Goal: Task Accomplishment & Management: Complete application form

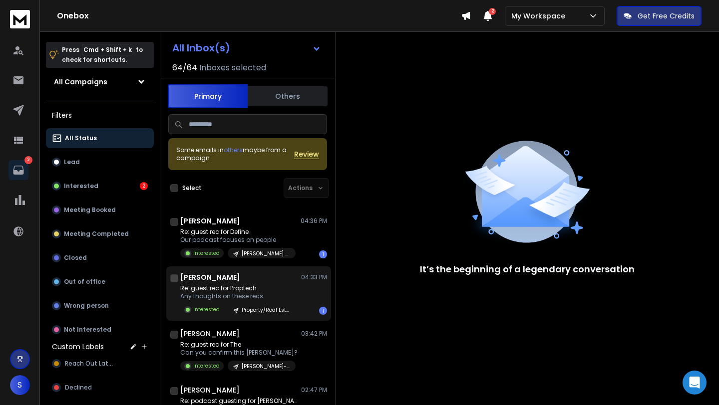
click at [232, 296] on p "Any thoughts on these recs" at bounding box center [237, 297] width 115 height 8
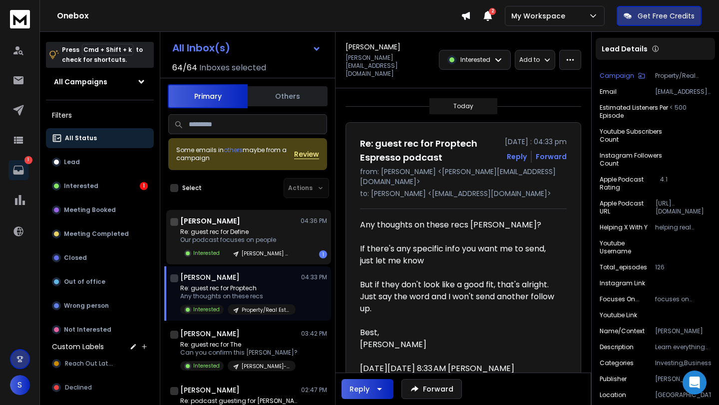
click at [260, 237] on p "Our podcast focuses on people" at bounding box center [237, 240] width 115 height 8
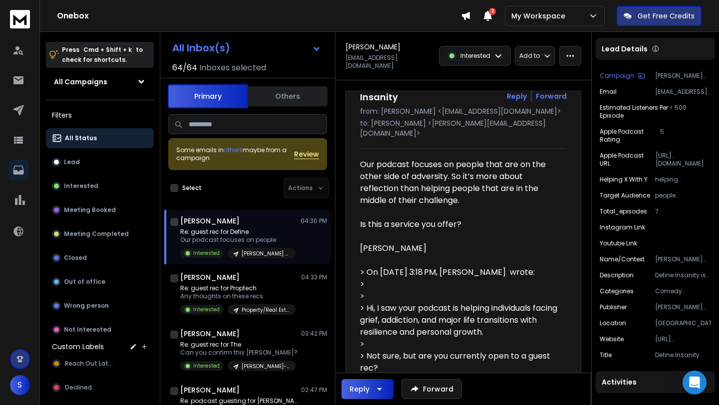
scroll to position [88, 0]
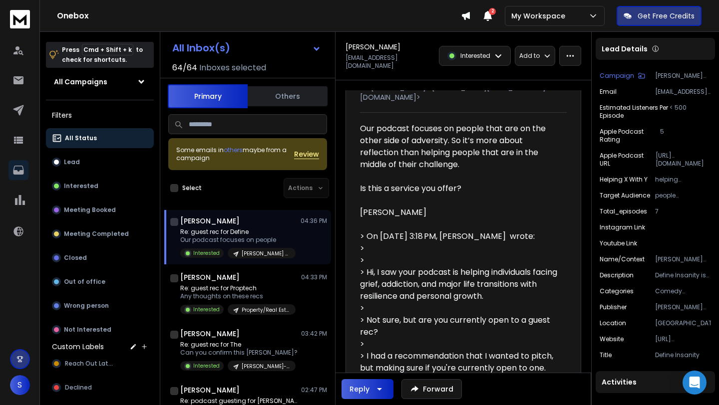
click at [672, 153] on p "https://podcasts.apple.com/us/podcast/define-insanity/id1813999610" at bounding box center [683, 160] width 56 height 16
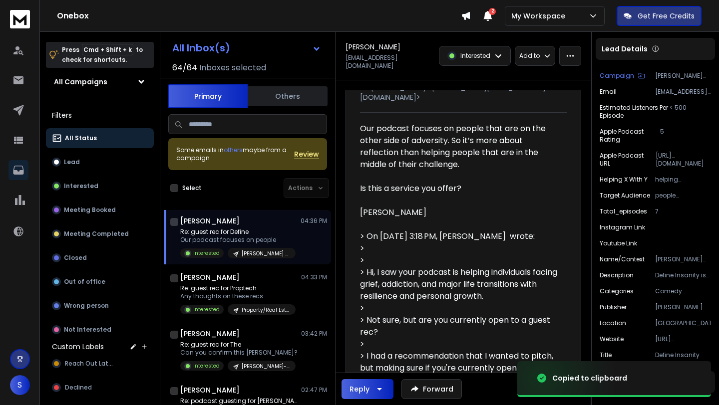
scroll to position [0, 0]
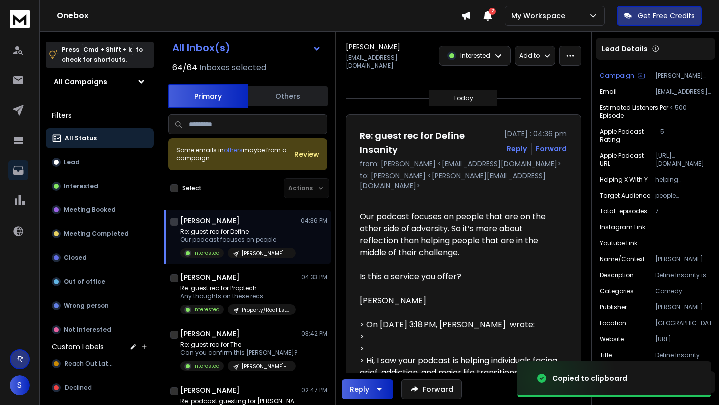
click at [508, 144] on button "Reply" at bounding box center [517, 149] width 20 height 10
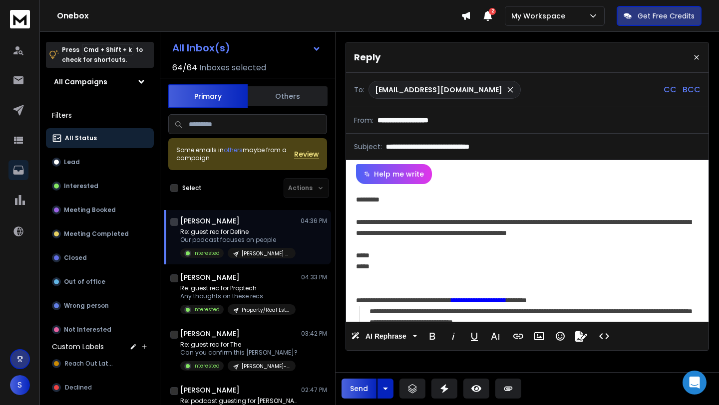
click at [669, 89] on p "CC" at bounding box center [669, 90] width 13 height 12
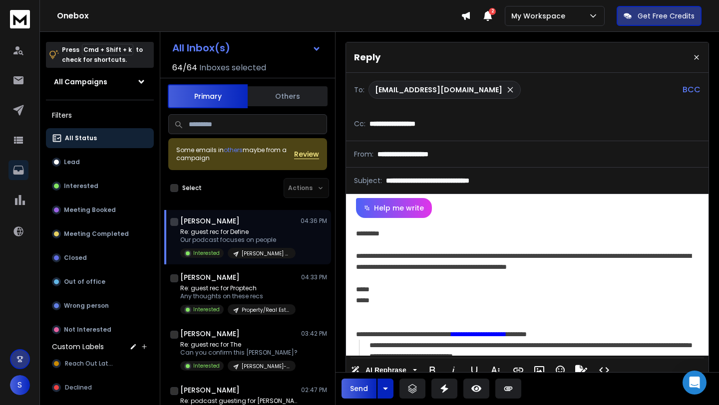
scroll to position [0, 1]
type input "**********"
click at [355, 386] on button "Send" at bounding box center [358, 389] width 35 height 20
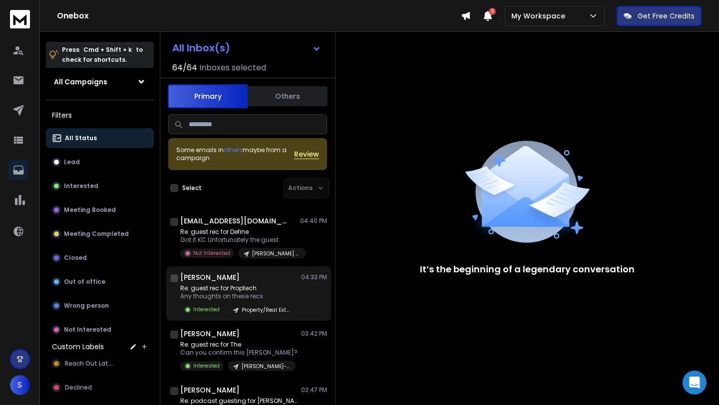
click at [246, 286] on p "Re: guest rec for Proptech" at bounding box center [237, 289] width 115 height 8
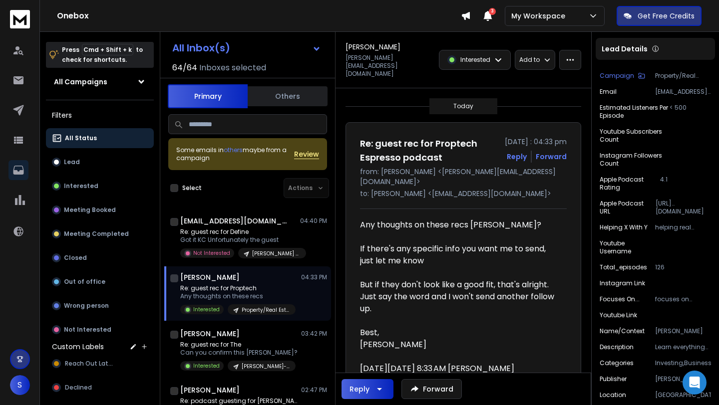
scroll to position [0, 62]
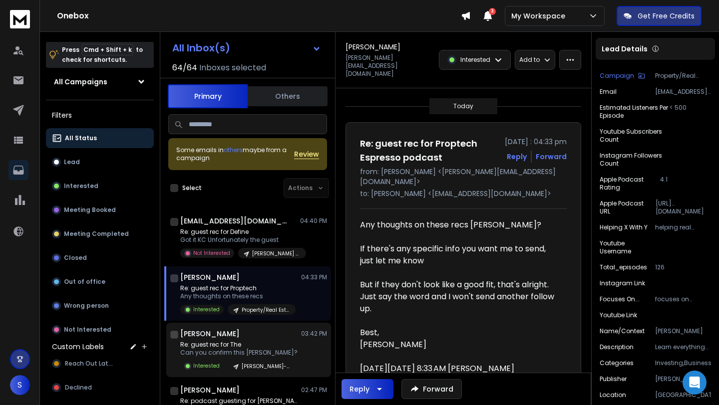
click at [242, 365] on p "[PERSON_NAME]- Investing (Batch #3)" at bounding box center [266, 366] width 48 height 7
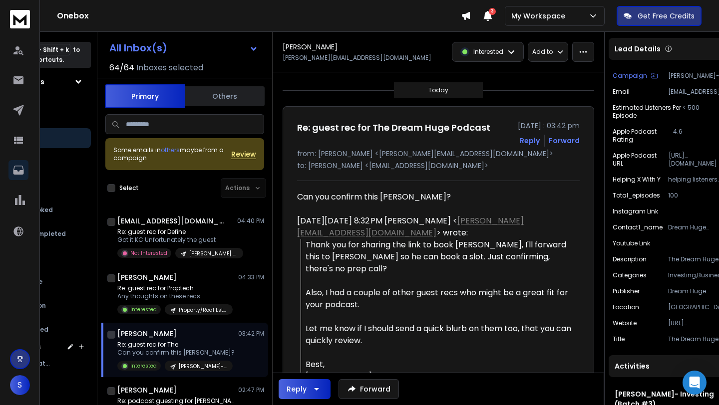
scroll to position [0, 82]
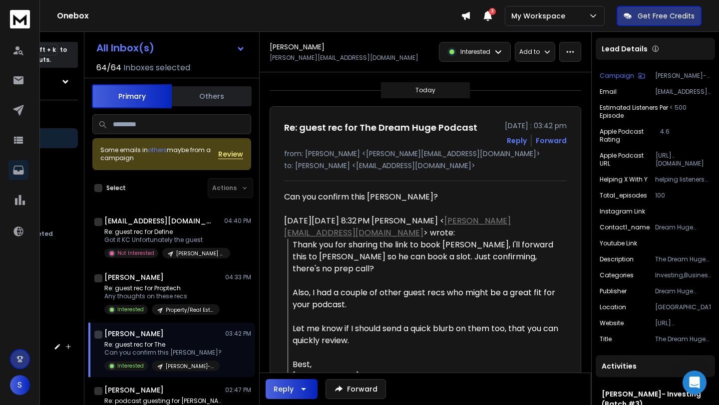
click at [675, 95] on p "contact@dreamhuge.com" at bounding box center [683, 92] width 56 height 8
click at [666, 158] on p "https://podcasts.apple.com/us/podcast/the-dream-huge-podcast/id1605627624" at bounding box center [683, 160] width 56 height 16
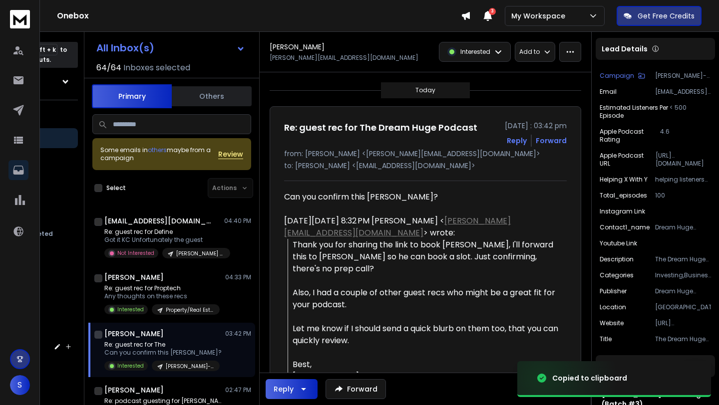
click at [662, 156] on p "[URL][DOMAIN_NAME]" at bounding box center [683, 160] width 56 height 16
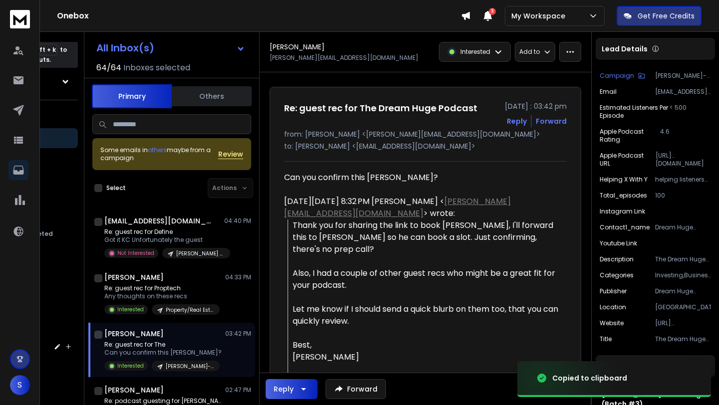
scroll to position [32, 0]
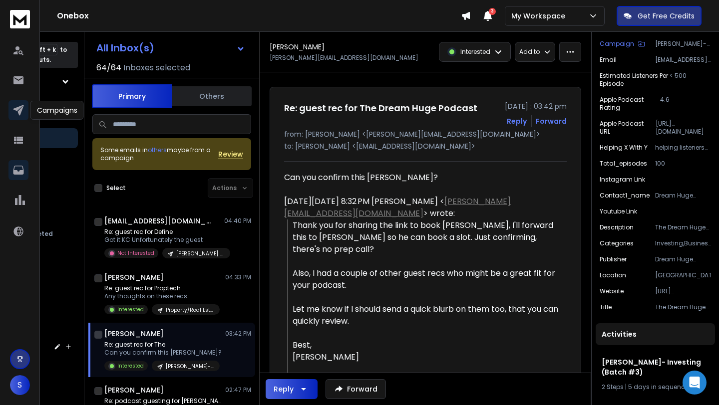
click at [18, 108] on icon at bounding box center [18, 110] width 10 height 10
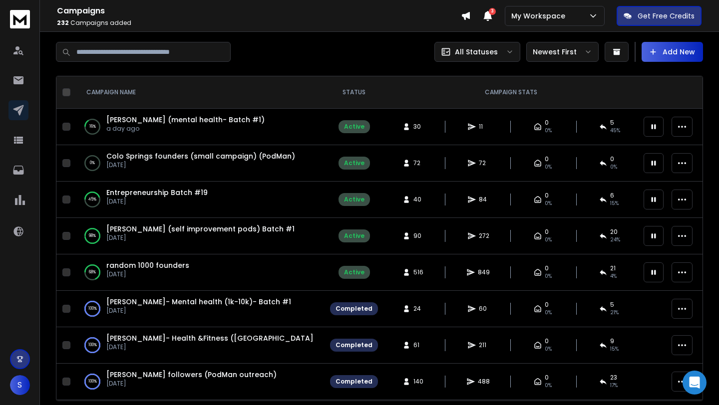
click at [677, 55] on button "Add New" at bounding box center [672, 52] width 61 height 20
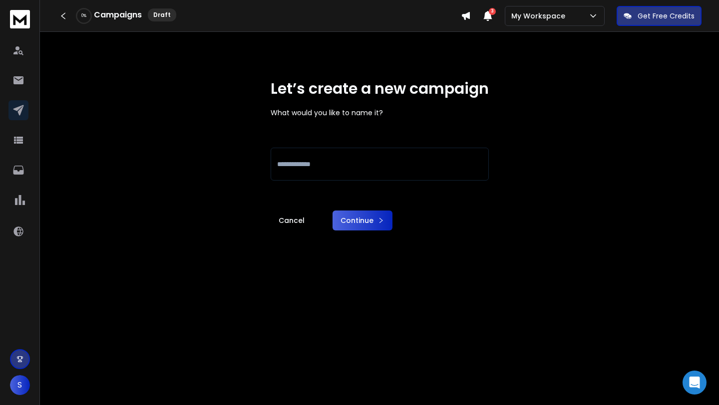
click at [390, 169] on input at bounding box center [380, 164] width 218 height 33
type input "**********"
click at [377, 211] on button "Continue" at bounding box center [362, 221] width 60 height 20
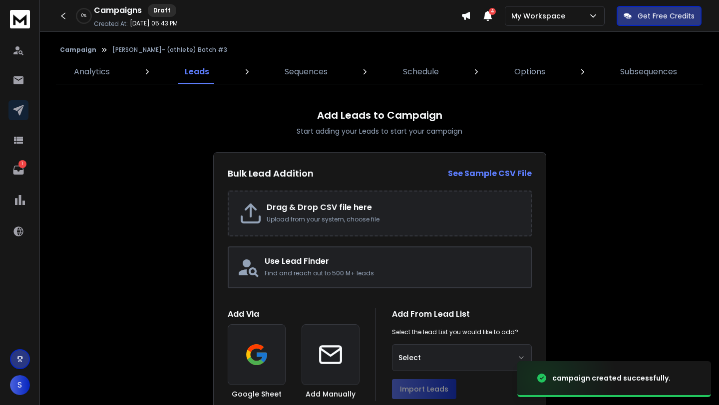
click at [277, 215] on div "Drag & Drop CSV file here Upload from your system, choose file" at bounding box center [394, 214] width 254 height 24
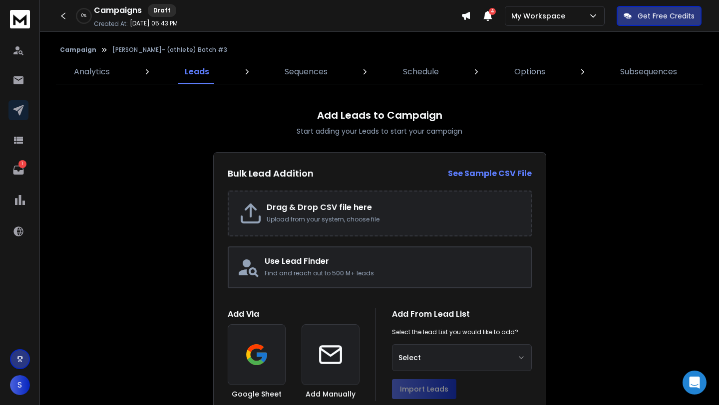
type input "**********"
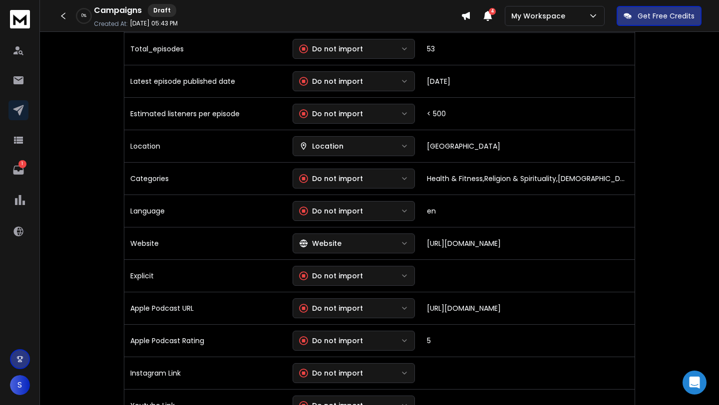
scroll to position [560, 0]
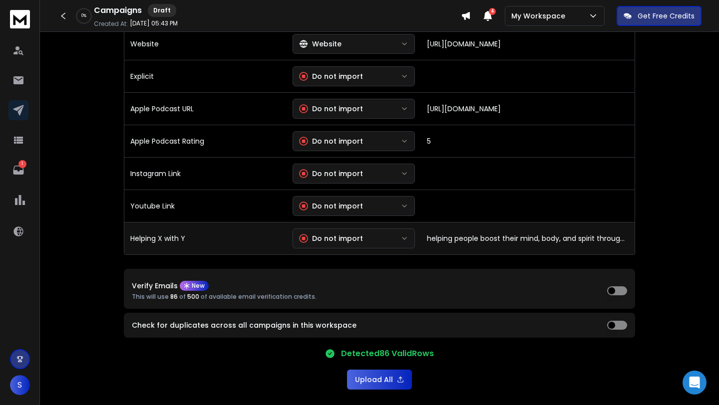
click at [352, 241] on div "Do not import" at bounding box center [331, 239] width 64 height 10
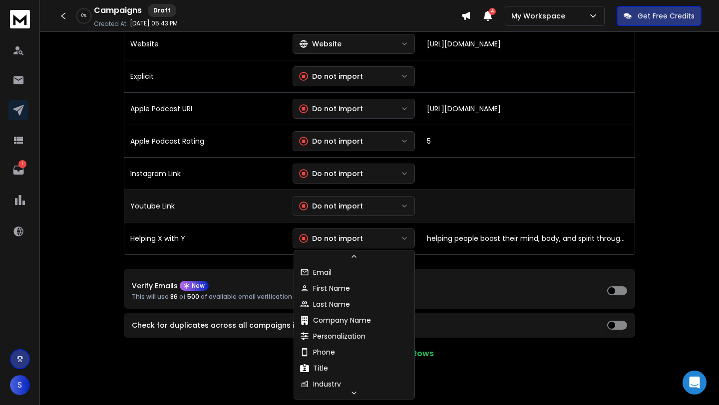
scroll to position [101, 0]
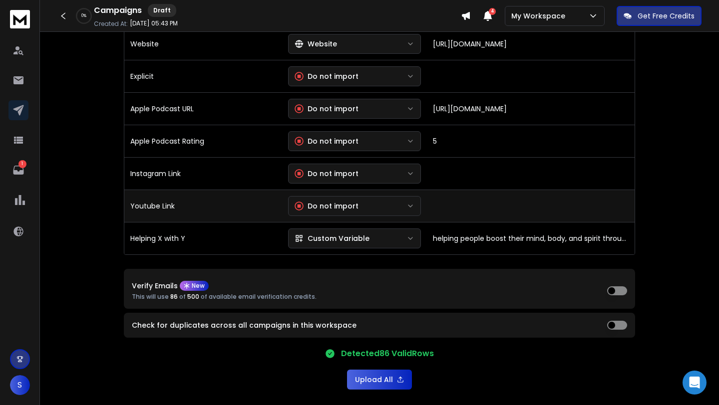
click at [358, 205] on button "Do not import" at bounding box center [354, 206] width 133 height 20
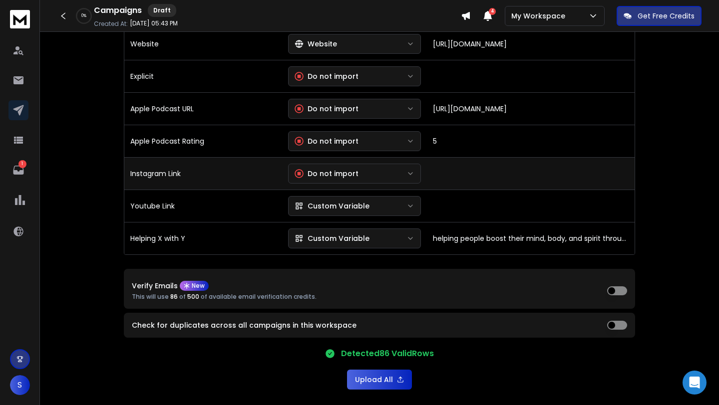
click at [355, 170] on div "Do not import" at bounding box center [327, 174] width 64 height 10
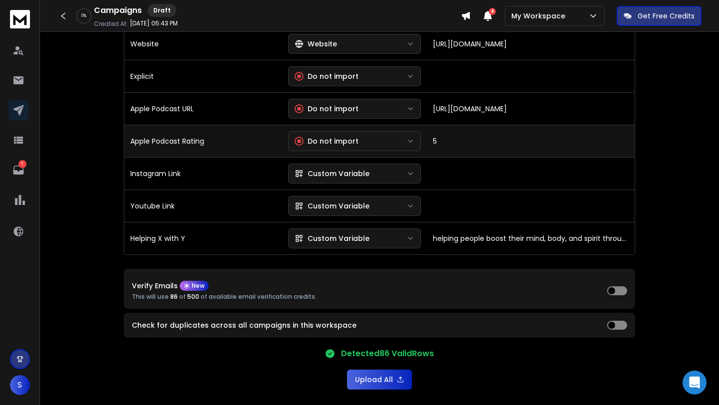
click at [368, 140] on button "Do not import" at bounding box center [354, 141] width 133 height 20
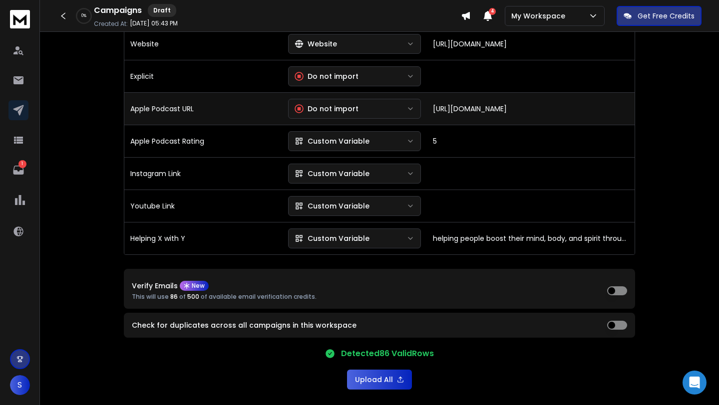
click at [375, 107] on button "Do not import" at bounding box center [354, 109] width 133 height 20
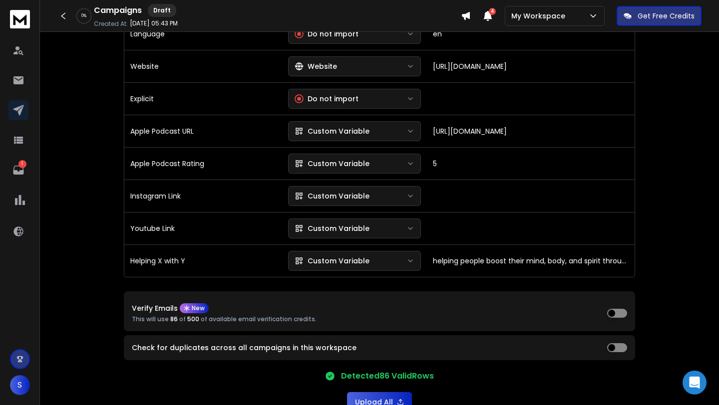
scroll to position [517, 0]
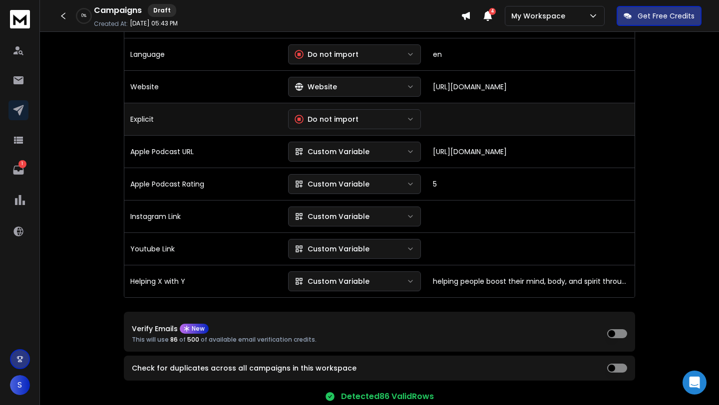
click at [354, 117] on div "Do not import" at bounding box center [327, 119] width 64 height 10
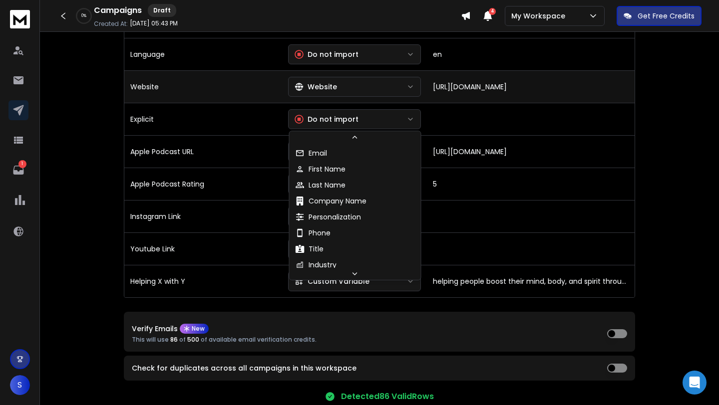
scroll to position [101, 0]
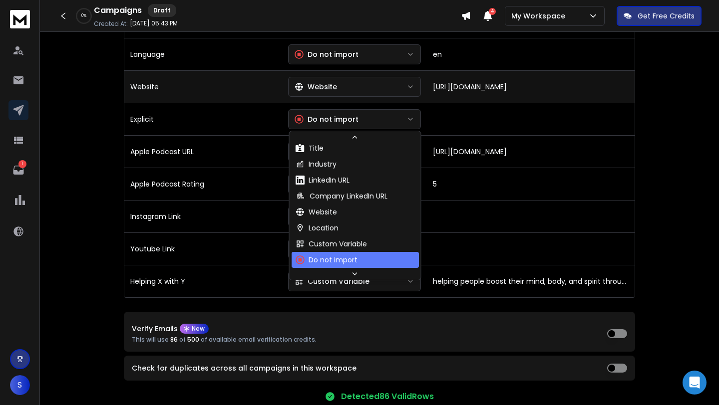
click at [390, 79] on button "Website" at bounding box center [354, 87] width 133 height 20
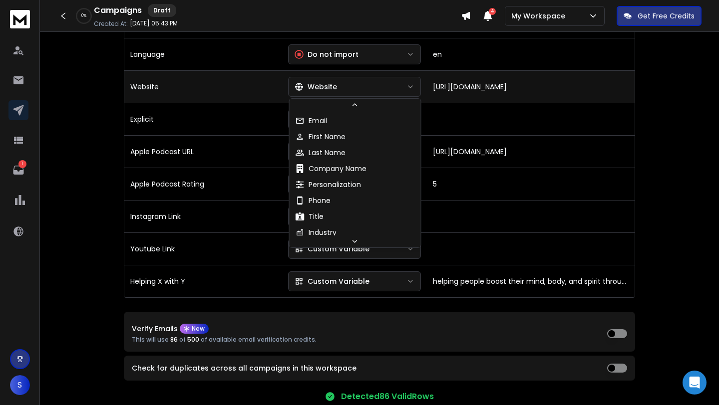
scroll to position [53, 0]
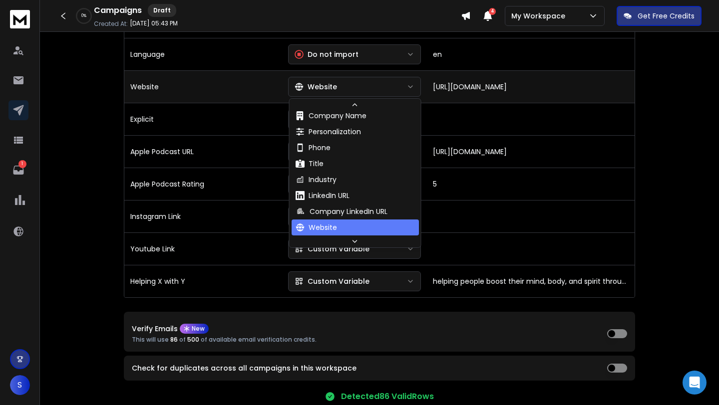
click at [461, 78] on td "https://www.zionmissionarychurch.net/podcasts" at bounding box center [531, 86] width 208 height 32
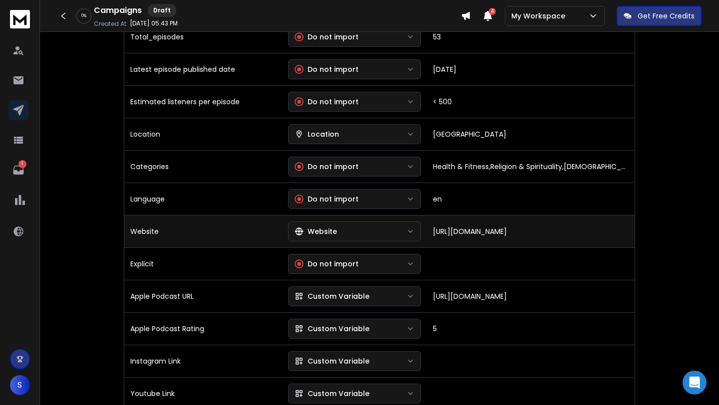
scroll to position [347, 0]
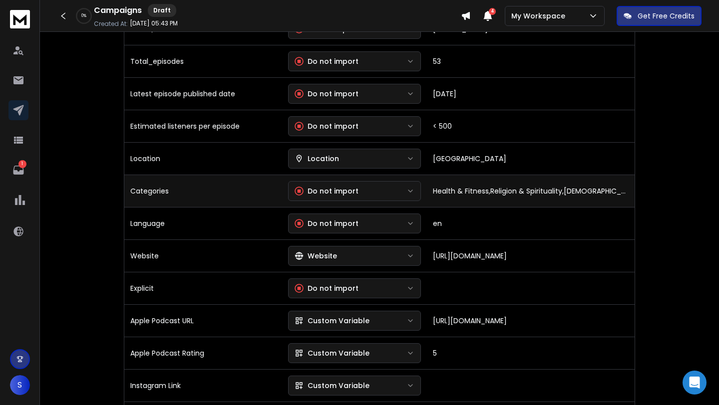
click at [358, 189] on button "Do not import" at bounding box center [354, 191] width 133 height 20
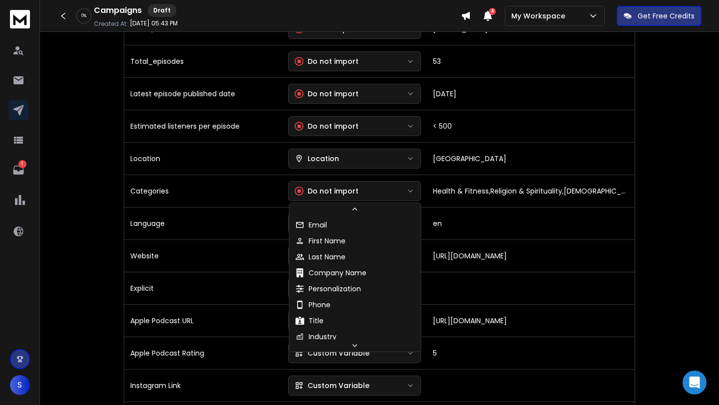
scroll to position [101, 0]
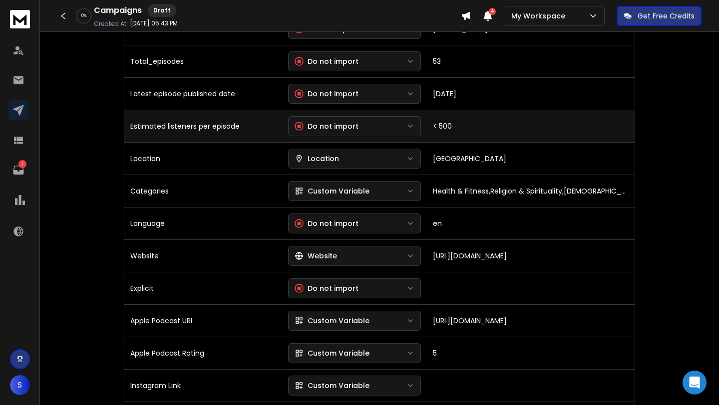
click at [395, 129] on button "Do not import" at bounding box center [354, 126] width 133 height 20
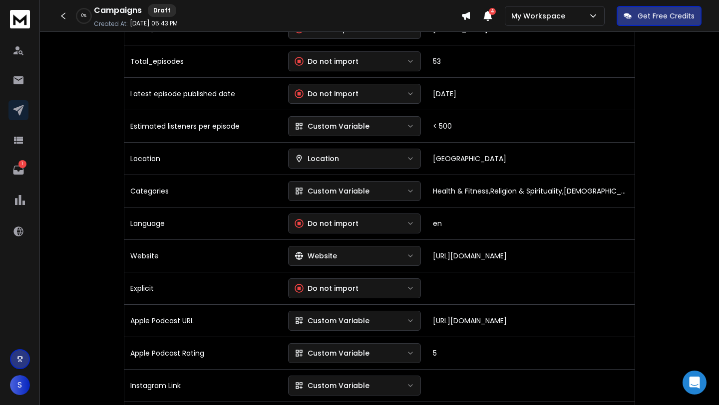
scroll to position [260, 0]
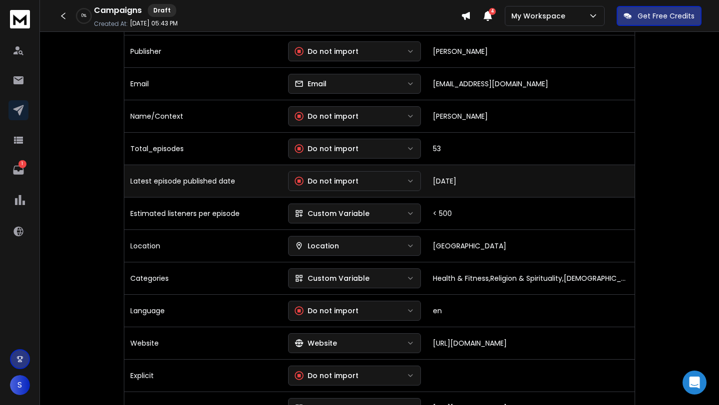
click at [347, 183] on div "Do not import" at bounding box center [327, 181] width 64 height 10
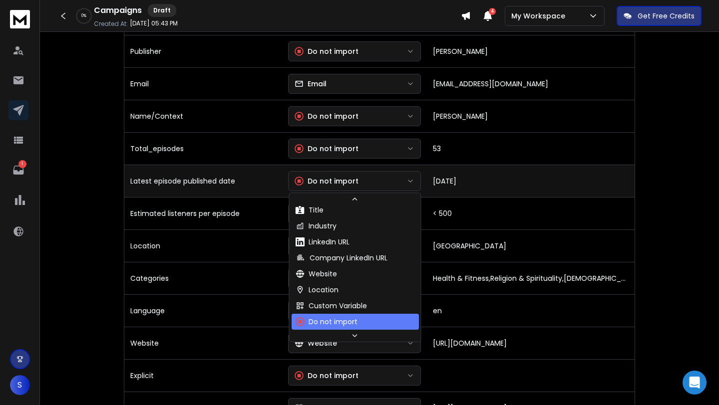
scroll to position [85, 0]
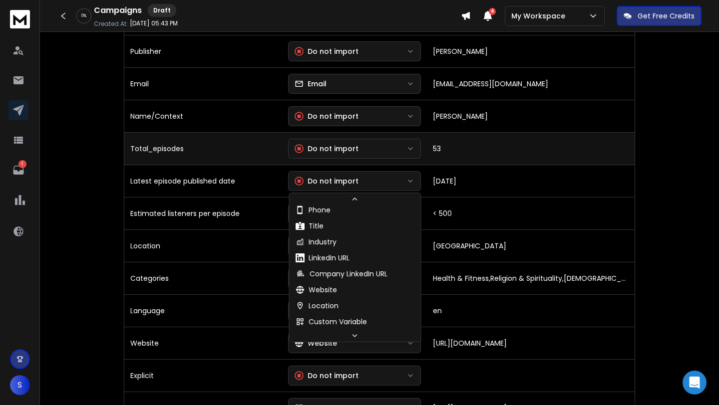
click at [348, 150] on div "Do not import" at bounding box center [327, 149] width 64 height 10
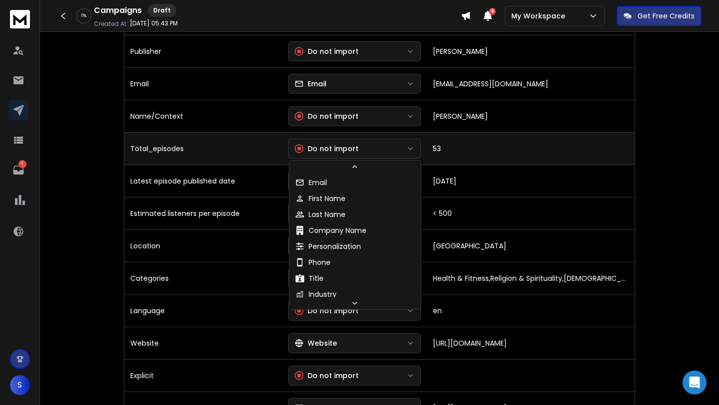
scroll to position [101, 0]
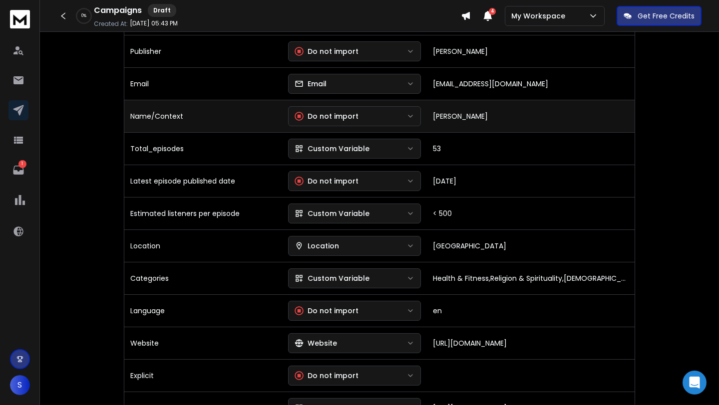
click at [330, 113] on div "Do not import" at bounding box center [327, 116] width 64 height 10
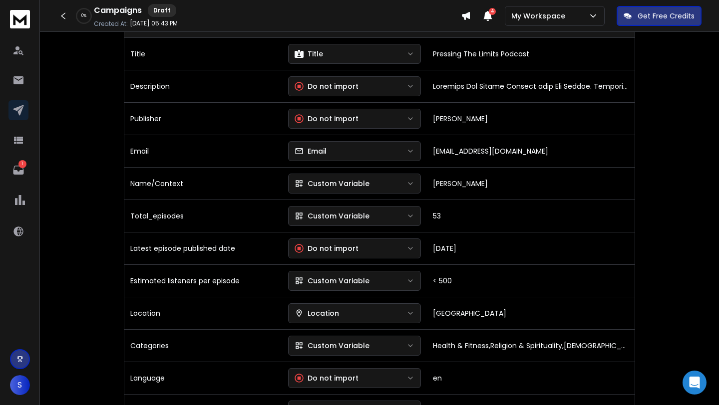
scroll to position [177, 0]
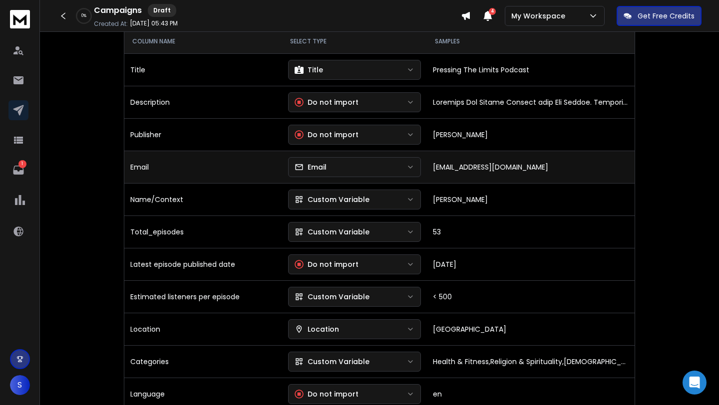
click at [237, 164] on td "Email" at bounding box center [203, 167] width 158 height 32
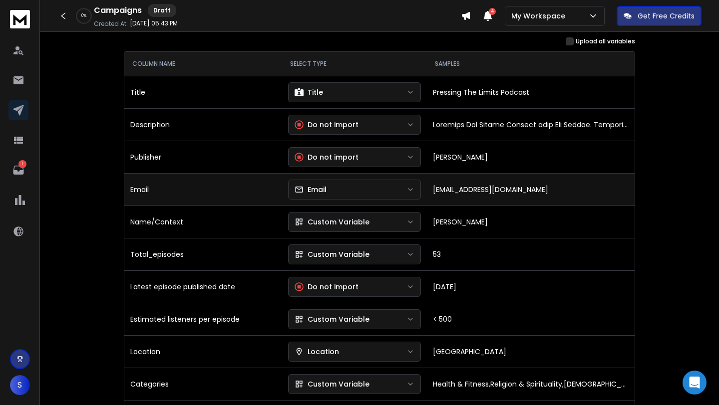
scroll to position [140, 0]
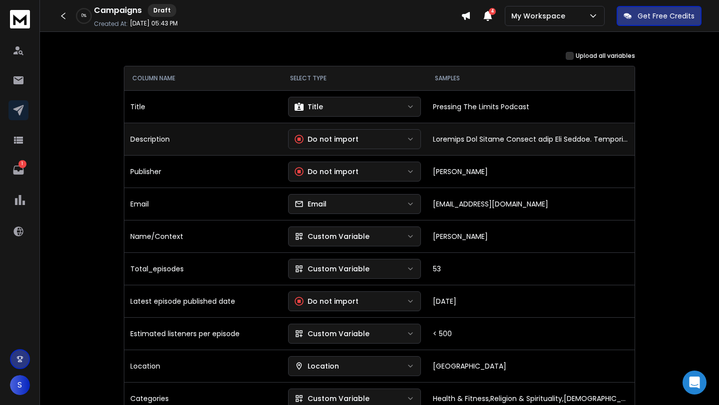
click at [326, 130] on button "Do not import" at bounding box center [354, 139] width 133 height 20
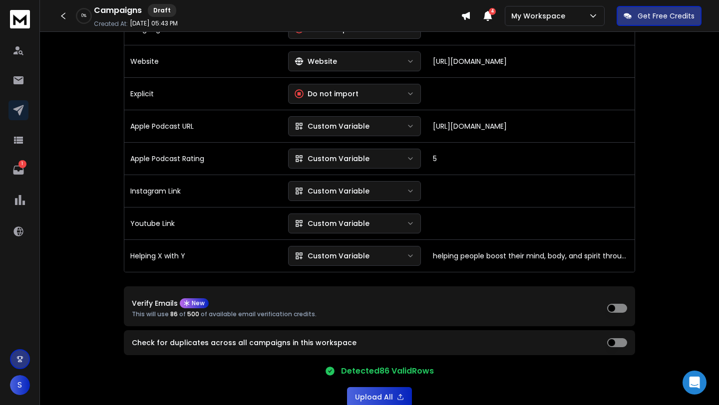
scroll to position [560, 0]
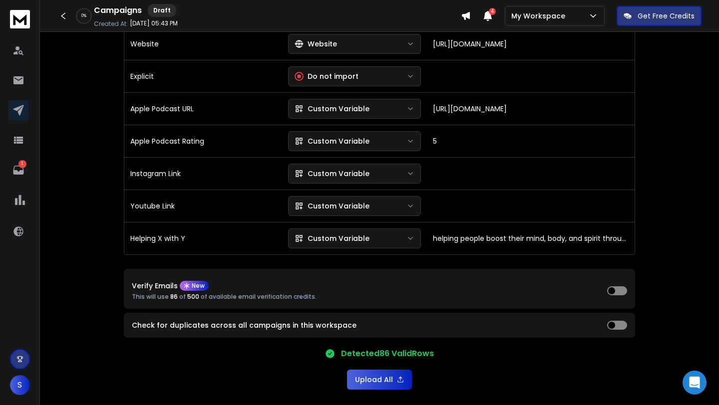
click at [371, 376] on button "Upload All" at bounding box center [379, 380] width 65 height 20
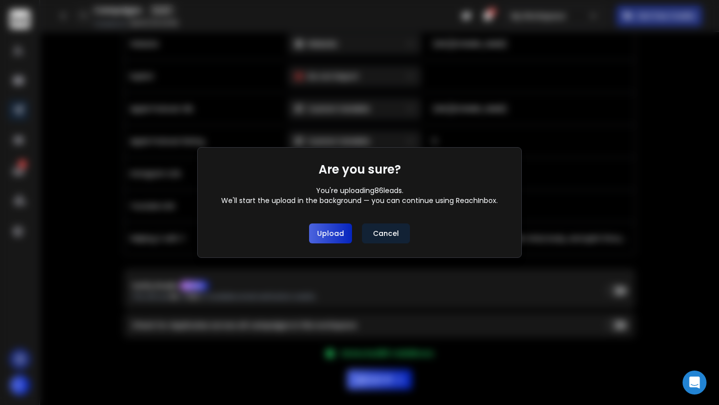
click at [339, 241] on button "Upload" at bounding box center [330, 234] width 43 height 20
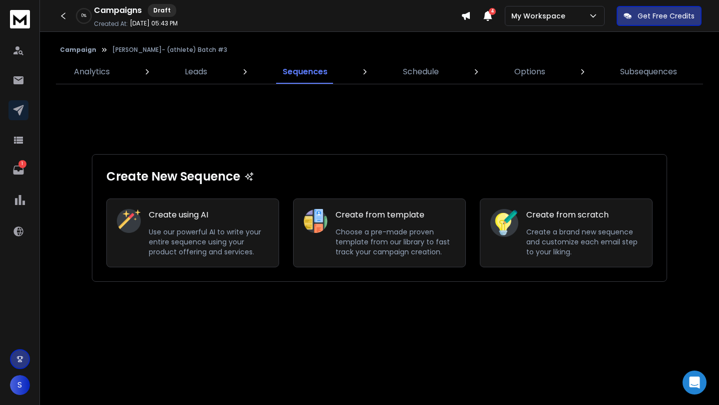
click at [557, 247] on p "Create a brand new sequence and customize each email step to your liking." at bounding box center [584, 242] width 116 height 30
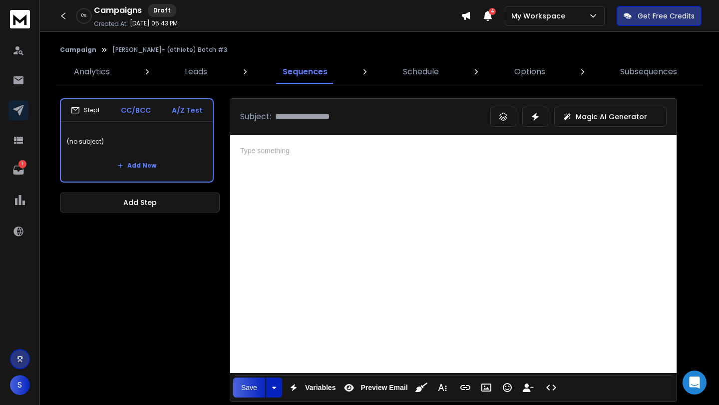
click at [557, 247] on div at bounding box center [453, 254] width 446 height 238
click at [285, 151] on div at bounding box center [453, 150] width 426 height 11
click at [350, 158] on div at bounding box center [453, 254] width 446 height 238
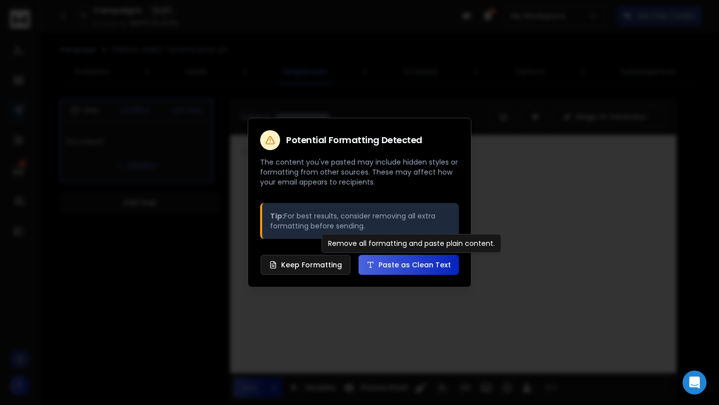
click at [432, 274] on button "Paste as Clean Text" at bounding box center [408, 265] width 100 height 20
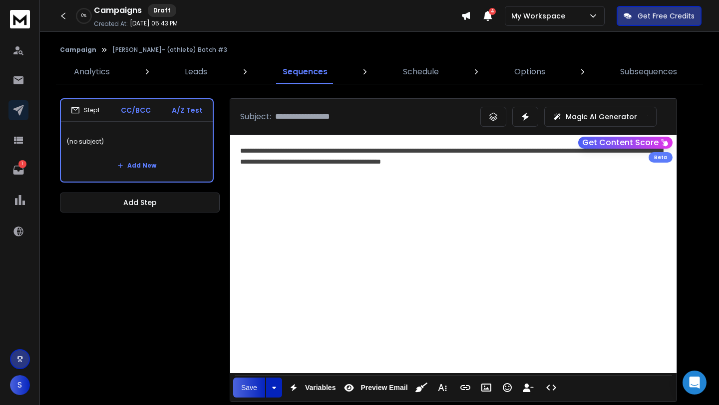
click at [383, 154] on div "**********" at bounding box center [453, 156] width 426 height 22
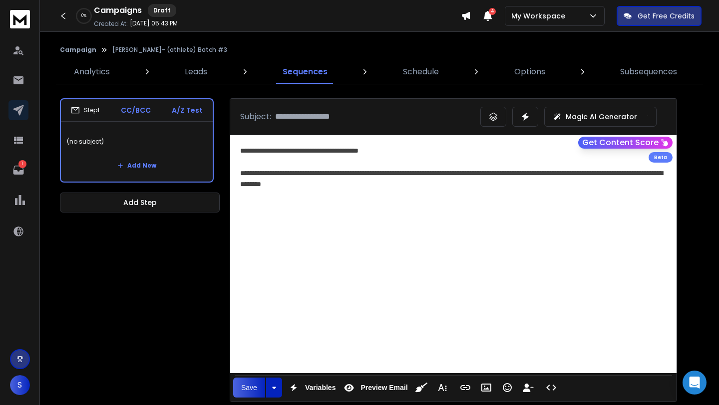
click at [402, 173] on div "**********" at bounding box center [453, 179] width 426 height 22
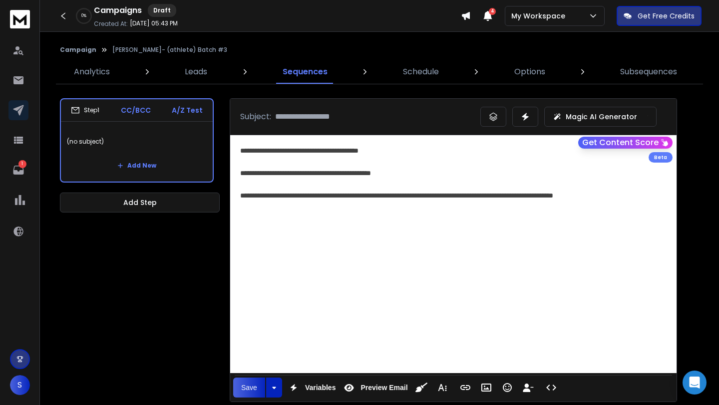
click at [534, 194] on div "**********" at bounding box center [453, 195] width 426 height 11
click at [258, 219] on div "**********" at bounding box center [453, 217] width 426 height 11
click at [247, 226] on div "**********" at bounding box center [453, 229] width 426 height 11
click at [262, 213] on div "*****" at bounding box center [453, 217] width 426 height 11
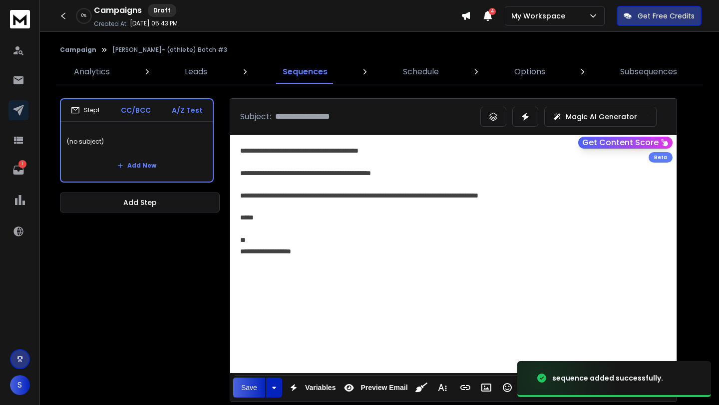
click at [161, 327] on div "Step 1 CC/BCC A/Z Test (no subject) Add New Add Step" at bounding box center [140, 250] width 160 height 304
click at [340, 112] on input at bounding box center [372, 117] width 195 height 12
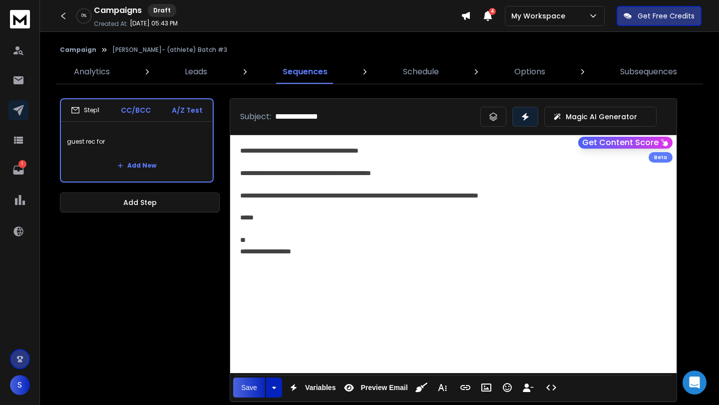
click at [519, 114] on button "button" at bounding box center [525, 117] width 26 height 20
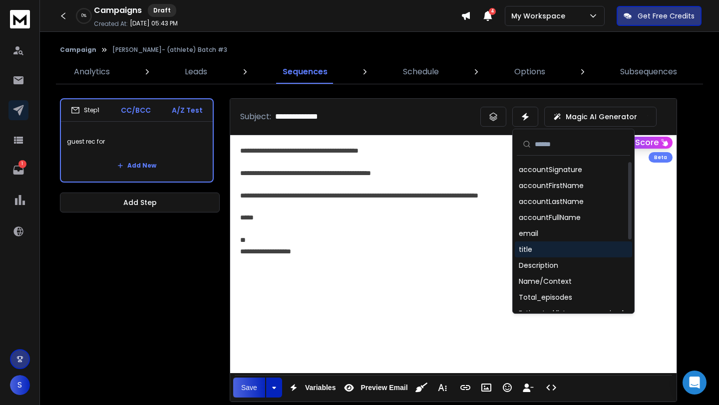
click at [526, 250] on div "title" at bounding box center [525, 250] width 13 height 10
type input "**********"
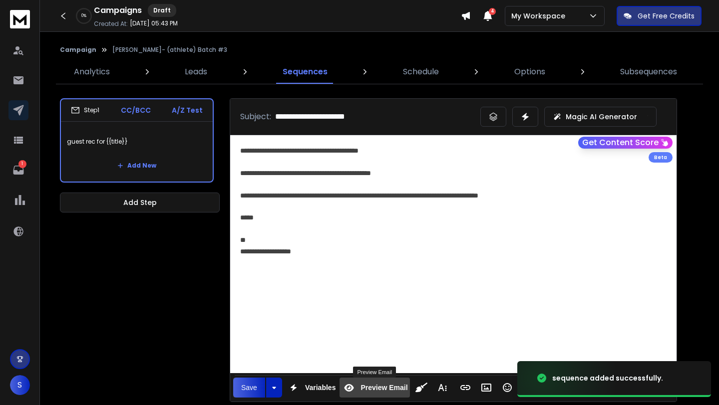
click at [371, 394] on div "Preview Email" at bounding box center [374, 388] width 70 height 16
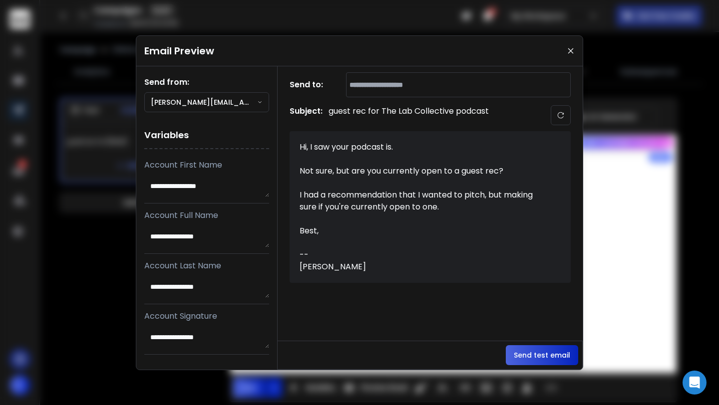
click at [567, 50] on icon at bounding box center [571, 51] width 8 height 8
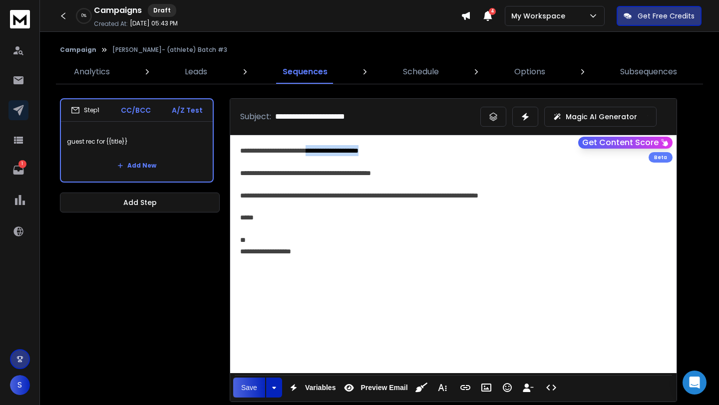
drag, startPoint x: 379, startPoint y: 150, endPoint x: 319, endPoint y: 149, distance: 60.9
click at [319, 149] on div "**********" at bounding box center [453, 150] width 426 height 11
click at [318, 384] on span "Variables" at bounding box center [320, 388] width 35 height 8
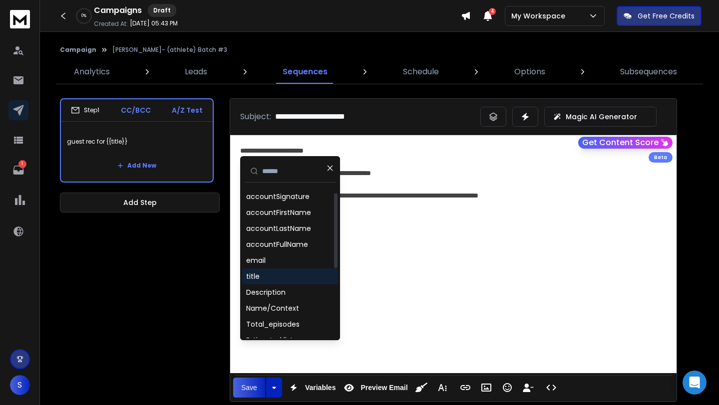
scroll to position [148, 0]
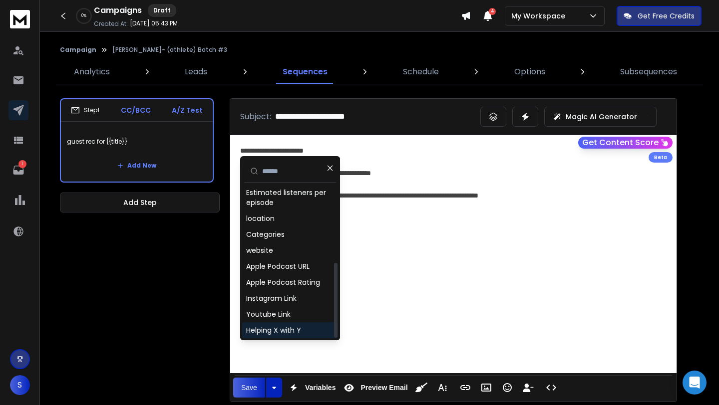
click at [271, 327] on div "Helping X with Y" at bounding box center [273, 331] width 55 height 10
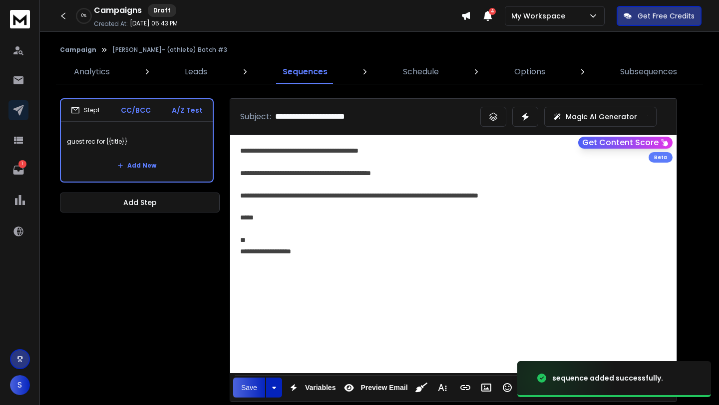
click at [184, 288] on div "Step 1 CC/BCC A/Z Test guest rec for {{title}} Add New Add Step" at bounding box center [140, 250] width 160 height 304
click at [386, 390] on span "Preview Email" at bounding box center [383, 388] width 51 height 8
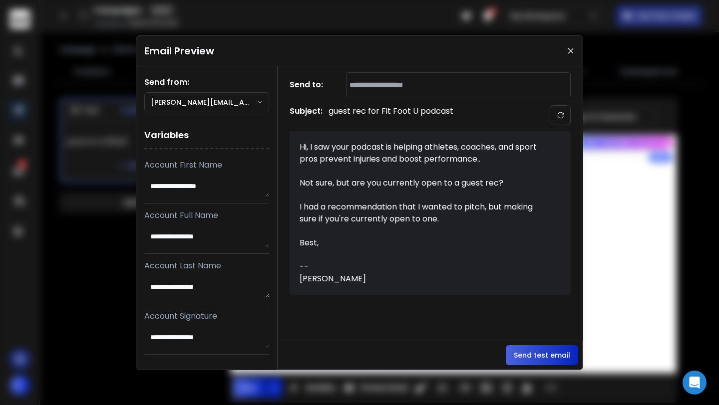
click at [567, 53] on icon at bounding box center [571, 51] width 8 height 8
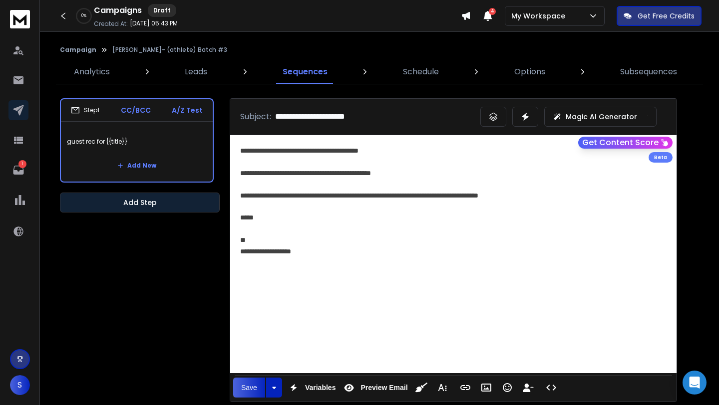
click at [137, 202] on button "Add Step" at bounding box center [140, 203] width 160 height 20
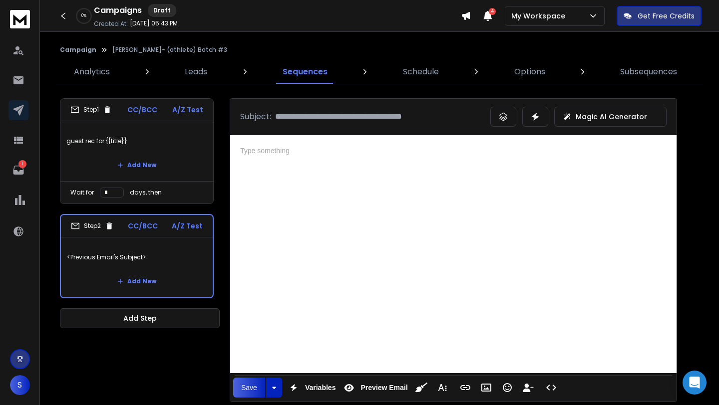
click at [310, 169] on div at bounding box center [453, 254] width 446 height 238
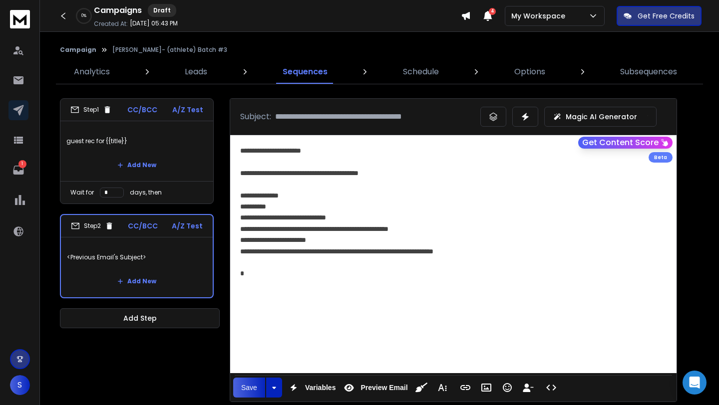
click at [421, 230] on div "**********" at bounding box center [453, 229] width 426 height 11
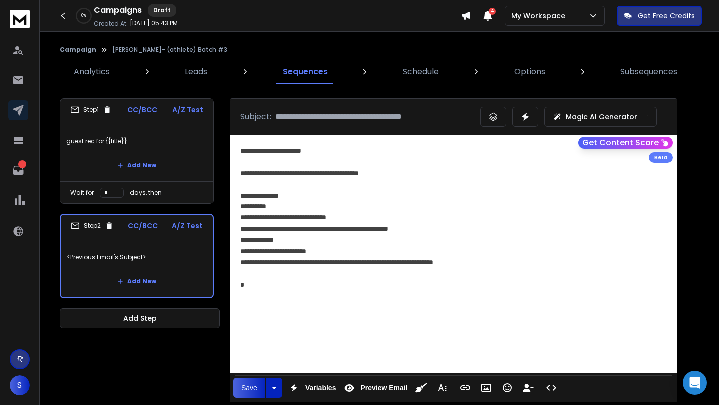
click at [298, 281] on div "*" at bounding box center [453, 285] width 426 height 11
click at [486, 262] on div "**********" at bounding box center [453, 262] width 426 height 11
click at [562, 265] on div "**********" at bounding box center [453, 262] width 426 height 11
click at [515, 282] on div "*" at bounding box center [453, 285] width 426 height 11
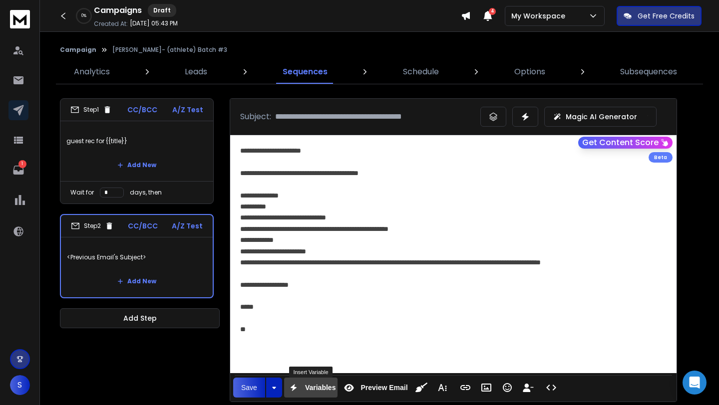
click at [305, 382] on div "Variables" at bounding box center [311, 388] width 54 height 16
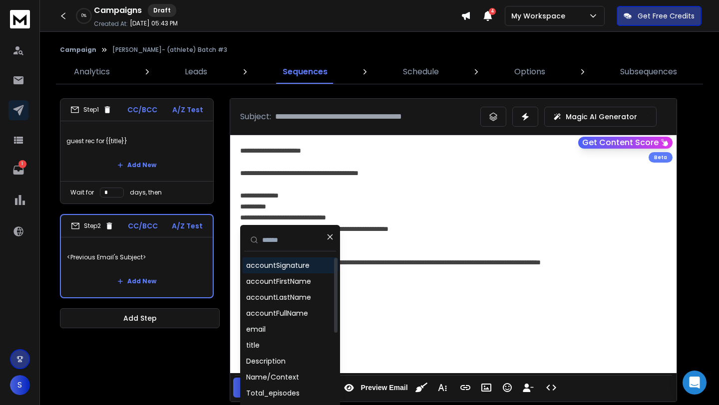
click at [283, 267] on div "accountSignature" at bounding box center [277, 266] width 63 height 10
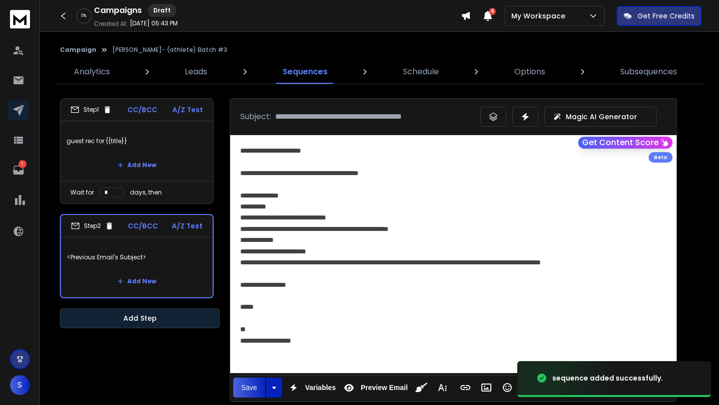
click at [157, 323] on button "Add Step" at bounding box center [140, 319] width 160 height 20
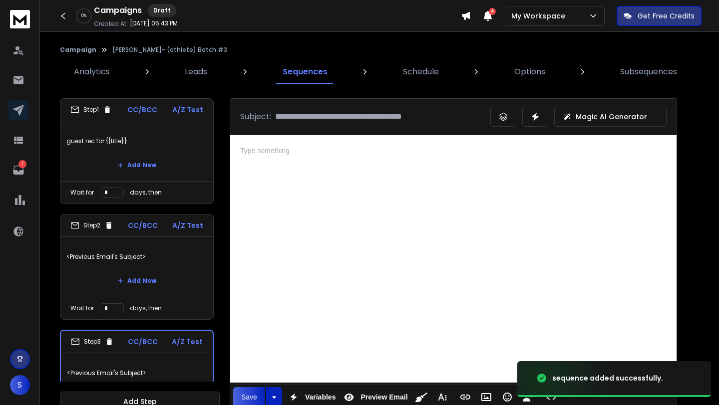
click at [323, 243] on div at bounding box center [453, 256] width 446 height 243
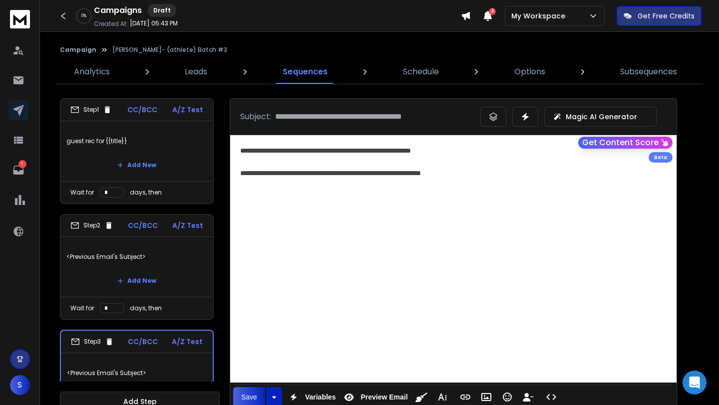
click at [444, 150] on div "**********" at bounding box center [453, 150] width 426 height 11
drag, startPoint x: 461, startPoint y: 153, endPoint x: 246, endPoint y: 169, distance: 215.3
click at [246, 169] on div "**********" at bounding box center [453, 256] width 446 height 243
click at [264, 153] on div "**********" at bounding box center [453, 150] width 426 height 11
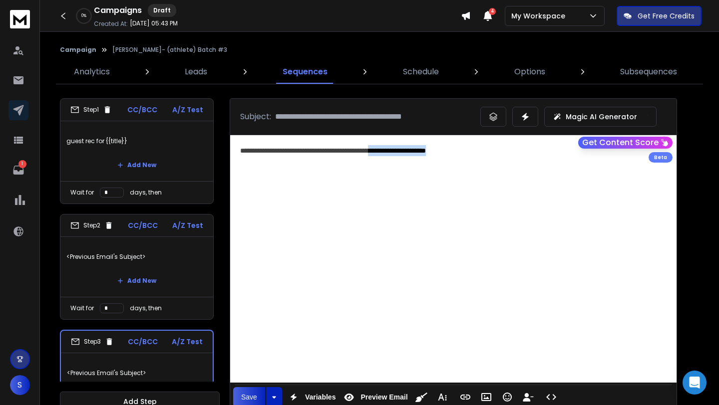
drag, startPoint x: 404, startPoint y: 152, endPoint x: 519, endPoint y: 153, distance: 114.3
click at [519, 153] on div "**********" at bounding box center [453, 150] width 426 height 11
click at [443, 169] on div "**********" at bounding box center [453, 173] width 426 height 11
click at [382, 186] on div at bounding box center [453, 184] width 426 height 11
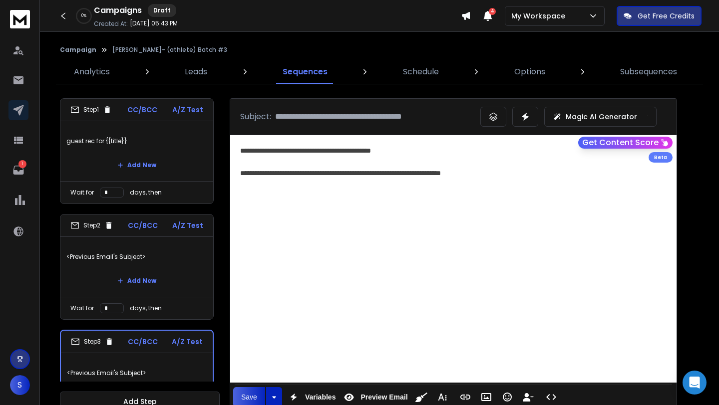
click at [502, 176] on div "**********" at bounding box center [453, 173] width 426 height 11
click at [321, 388] on button "Variables Insert Variable" at bounding box center [311, 397] width 54 height 20
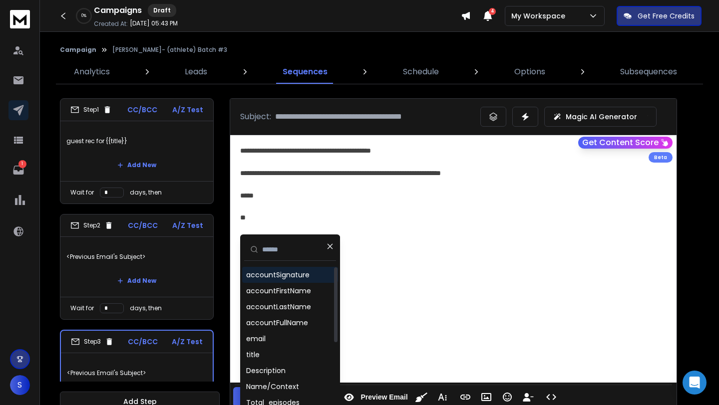
click at [289, 278] on div "accountSignature" at bounding box center [277, 275] width 63 height 10
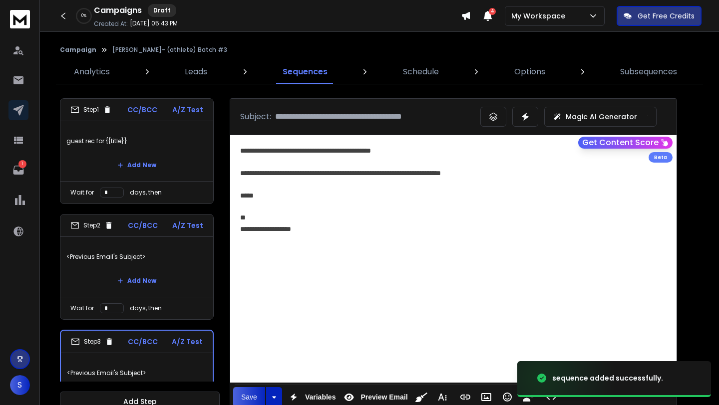
click at [405, 152] on div "**********" at bounding box center [453, 150] width 426 height 11
click at [318, 397] on span "Variables" at bounding box center [320, 397] width 35 height 8
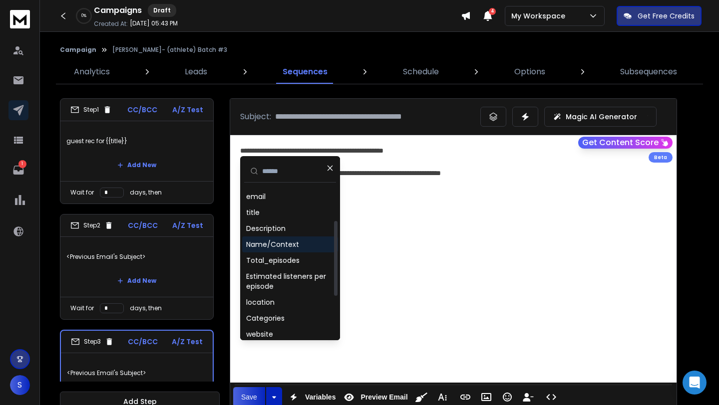
scroll to position [59, 0]
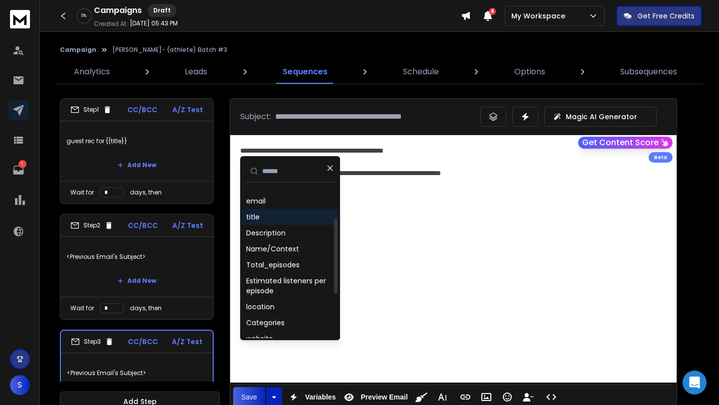
click at [263, 215] on div "title" at bounding box center [290, 217] width 96 height 16
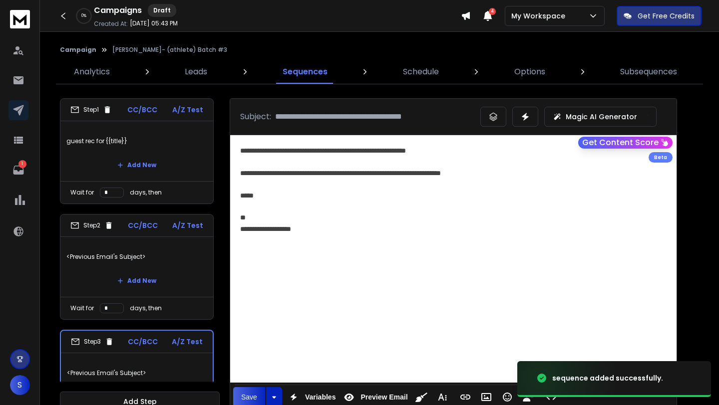
click at [119, 192] on input "*" at bounding box center [112, 193] width 24 height 10
type input "**********"
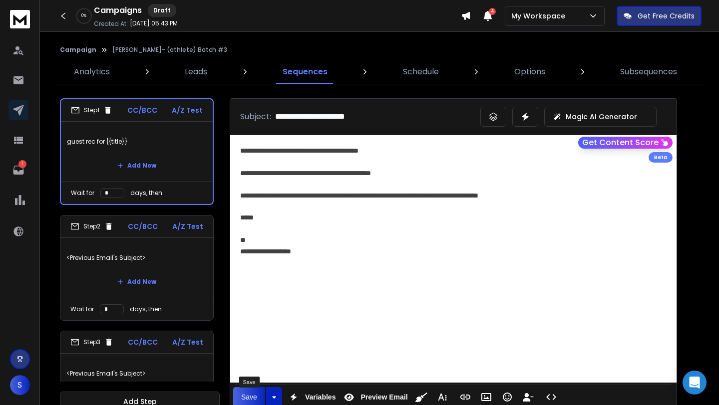
type input "*"
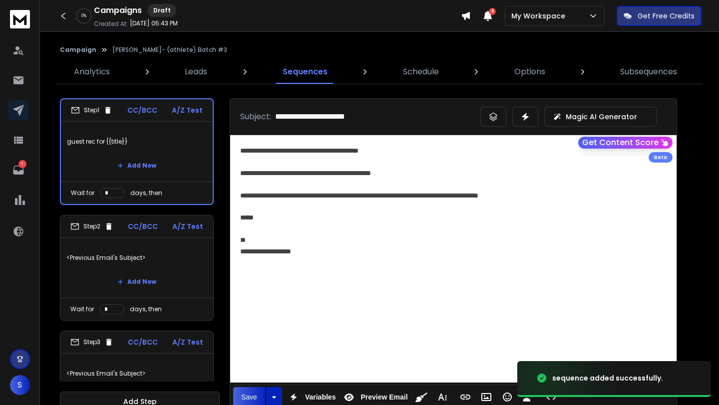
click at [109, 308] on input "*" at bounding box center [112, 310] width 24 height 10
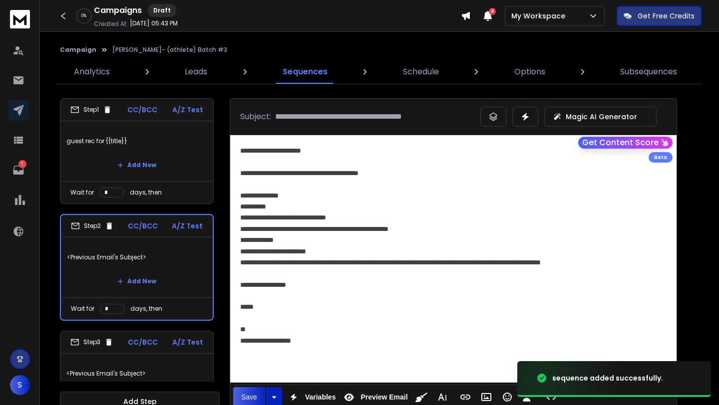
type input "*"
click at [180, 140] on p "guest rec for {{title}}" at bounding box center [136, 141] width 141 height 28
type input "**********"
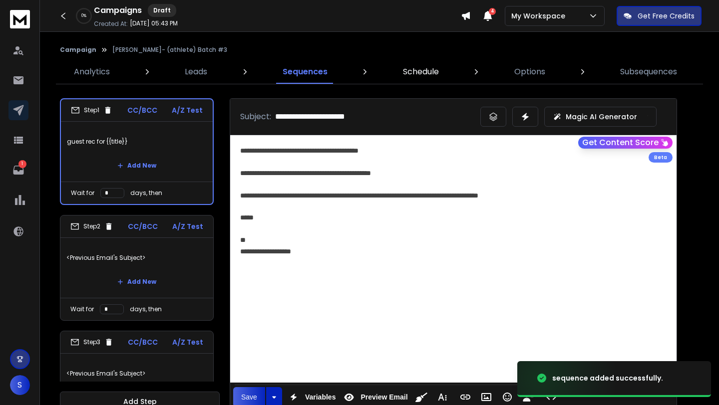
click at [422, 71] on p "Schedule" at bounding box center [421, 72] width 36 height 12
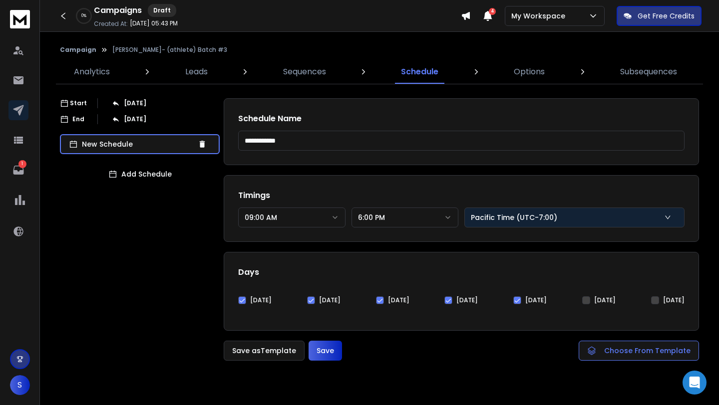
click at [522, 221] on p "Pacific Time (UTC-7:00)" at bounding box center [516, 218] width 90 height 10
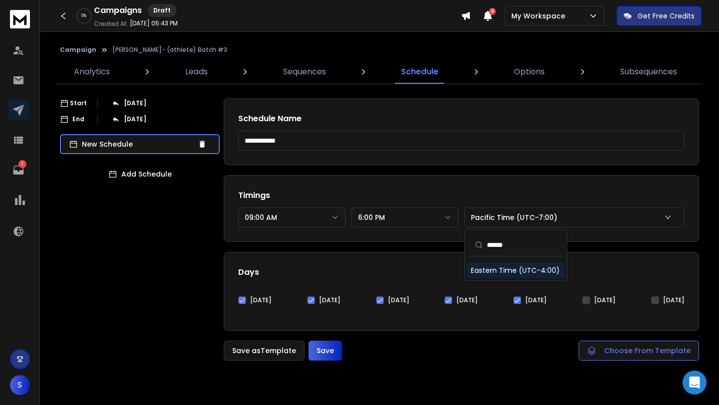
type input "******"
click at [486, 267] on div "Eastern Time (UTC-4:00)" at bounding box center [515, 271] width 89 height 10
click at [332, 347] on button "Save" at bounding box center [325, 351] width 33 height 20
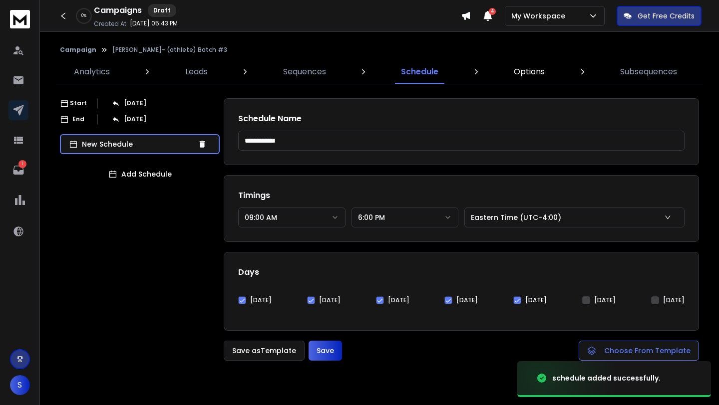
click at [519, 71] on p "Options" at bounding box center [529, 72] width 31 height 12
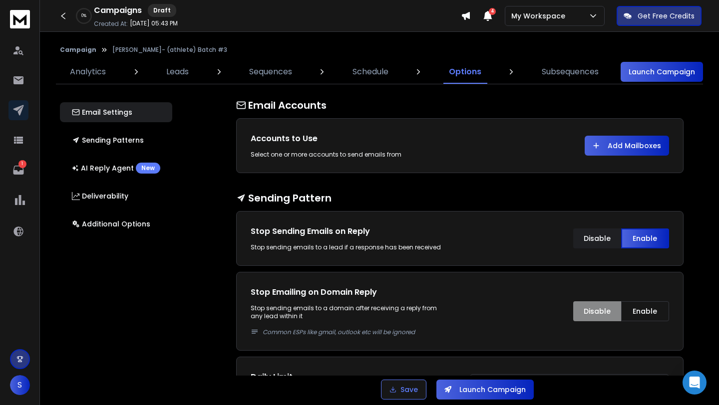
click at [634, 146] on button "Add Mailboxes" at bounding box center [627, 146] width 84 height 20
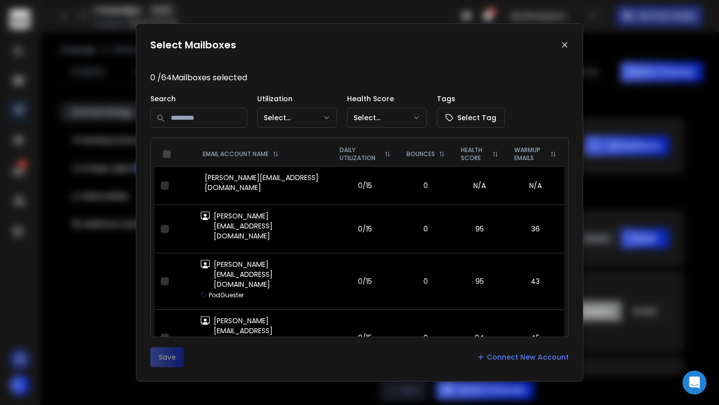
click at [202, 119] on input at bounding box center [198, 118] width 97 height 20
click at [495, 112] on button "Select Tag" at bounding box center [471, 118] width 68 height 20
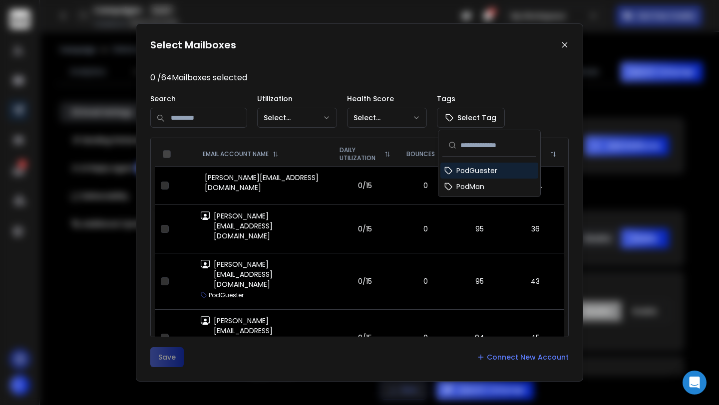
click at [475, 168] on span "PodGuester" at bounding box center [476, 171] width 41 height 10
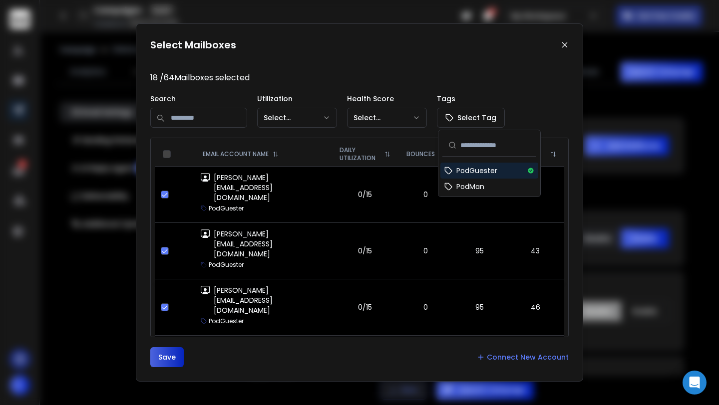
click at [153, 368] on div "Select Mailboxes 18 / 64 Mailboxes selected Search Utilization Select... Health…" at bounding box center [359, 202] width 447 height 358
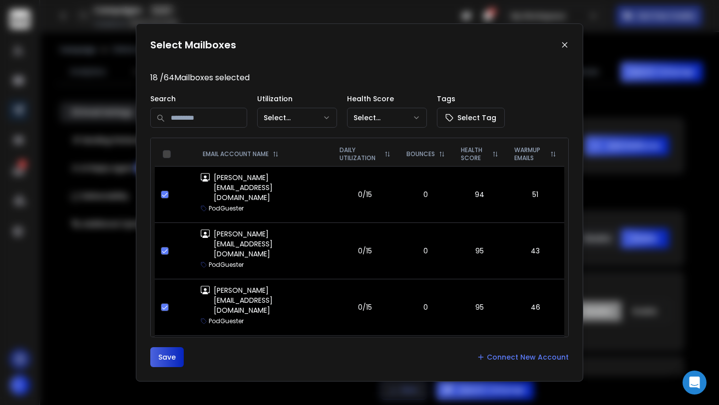
click at [164, 357] on button "Save" at bounding box center [166, 357] width 33 height 20
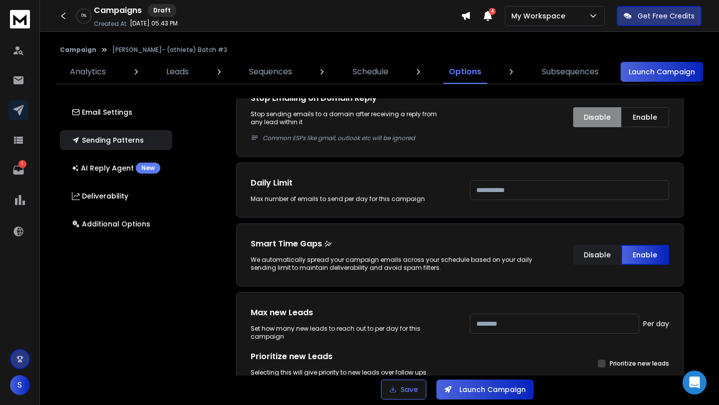
scroll to position [427, 0]
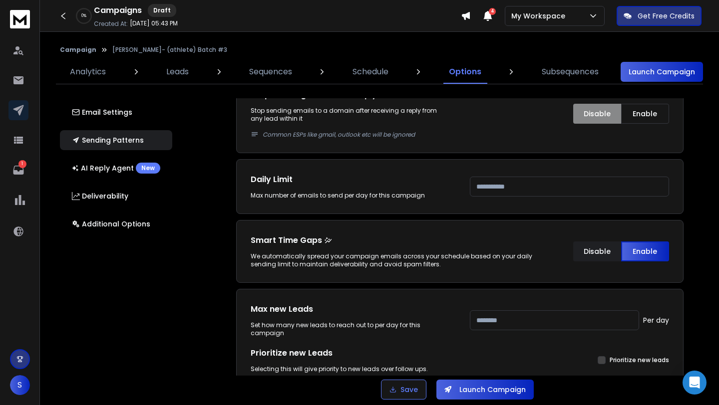
click at [492, 185] on input "***" at bounding box center [569, 187] width 199 height 20
type input "*"
type input "**"
click at [526, 227] on div "Smart Time Gaps We automatically spread your campaign emails across your schedu…" at bounding box center [459, 251] width 447 height 63
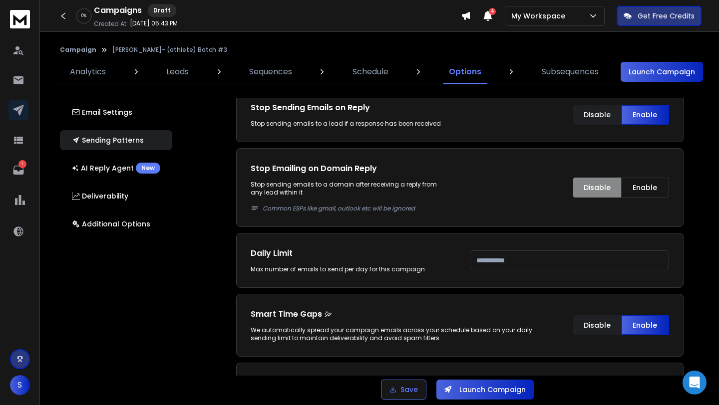
scroll to position [381, 0]
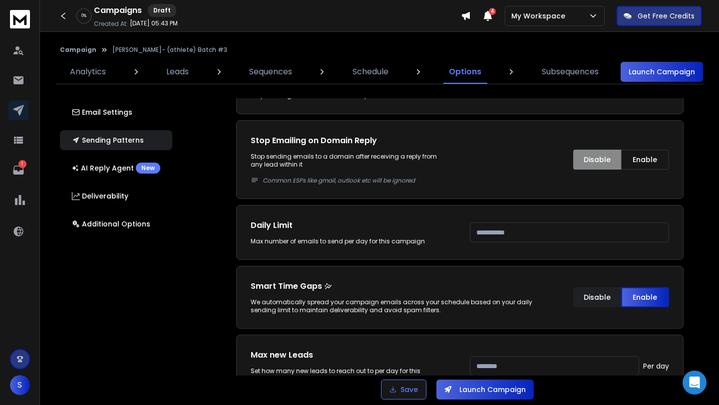
click at [517, 367] on input "***" at bounding box center [554, 366] width 169 height 20
type input "*"
type input "**"
click at [509, 292] on p "Smart Time Gaps" at bounding box center [402, 287] width 303 height 12
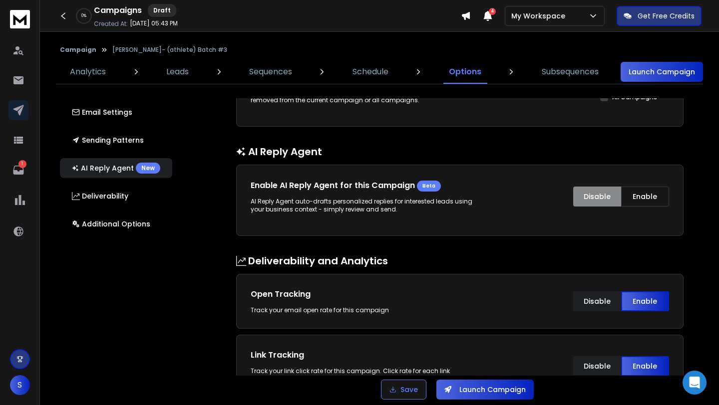
scroll to position [974, 0]
click at [607, 297] on button "Disable" at bounding box center [597, 301] width 48 height 20
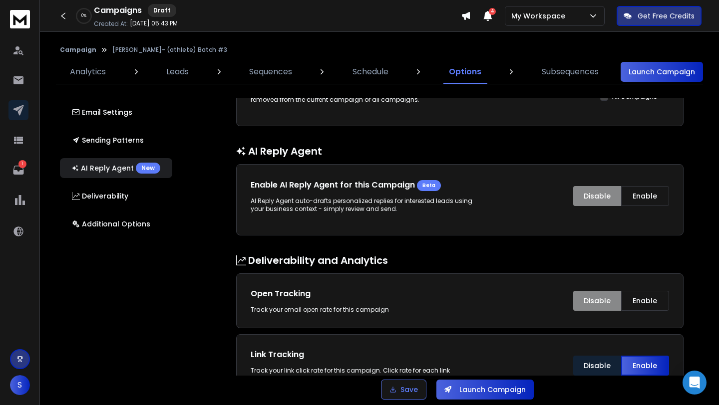
click at [579, 365] on button "Disable" at bounding box center [597, 366] width 48 height 20
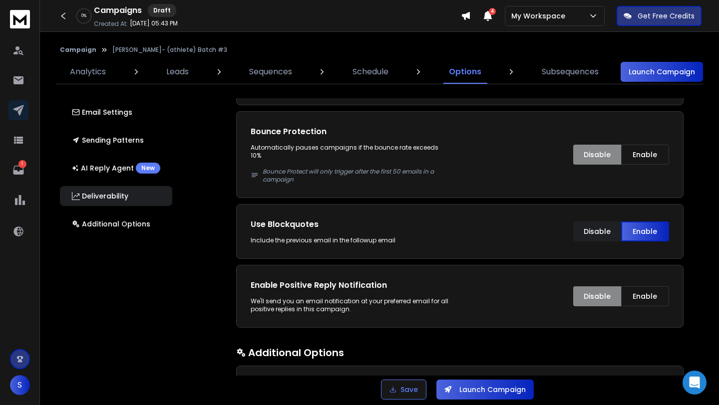
scroll to position [1571, 0]
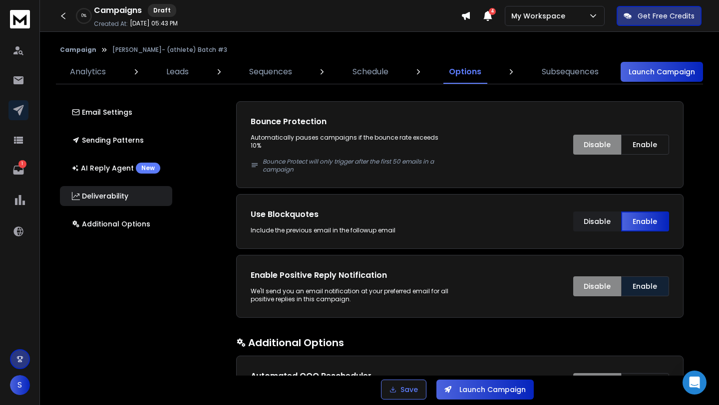
click at [642, 285] on button "Enable" at bounding box center [645, 287] width 48 height 20
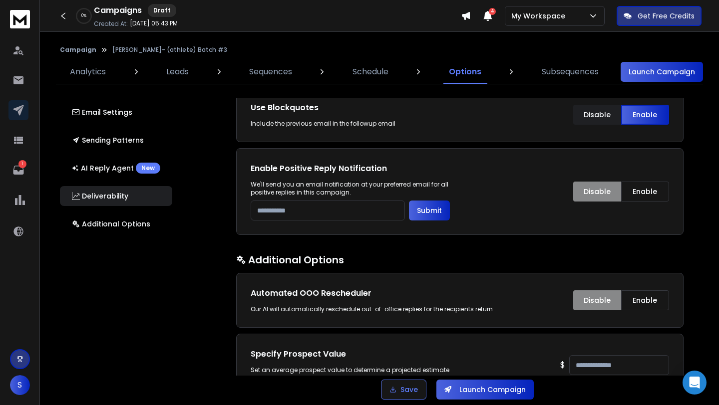
scroll to position [1680, 0]
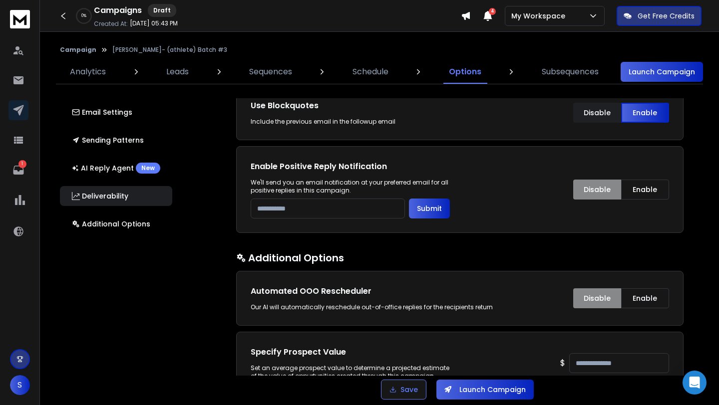
click at [337, 206] on input "email" at bounding box center [328, 209] width 154 height 20
type input "**********"
click at [428, 201] on button "Submit" at bounding box center [429, 209] width 41 height 20
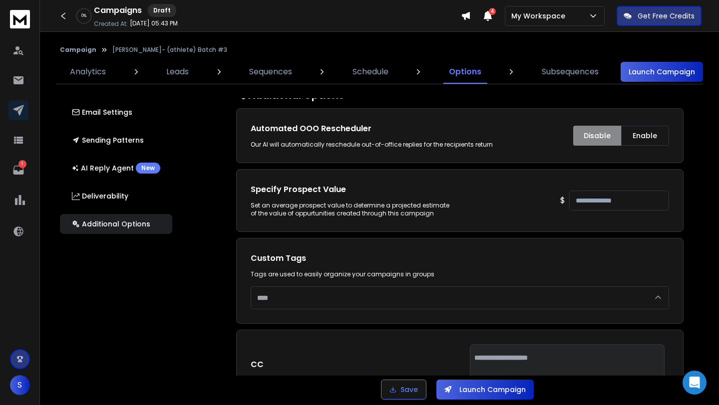
scroll to position [1975, 0]
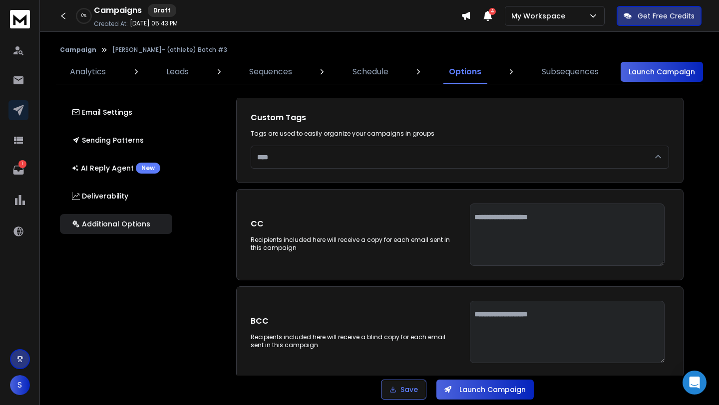
click at [474, 396] on button "Launch Campaign" at bounding box center [484, 390] width 97 height 20
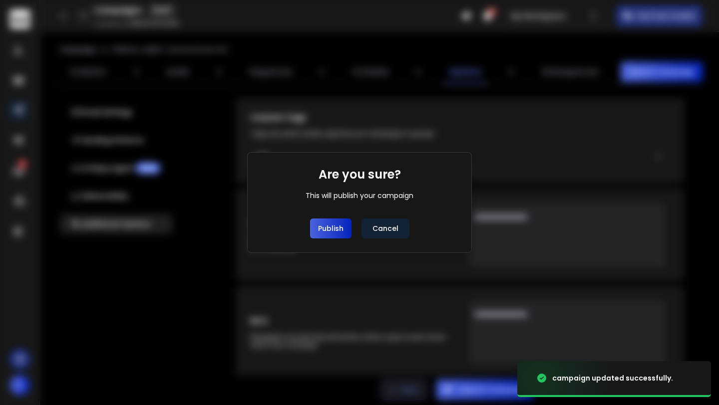
click at [339, 228] on button "Publish" at bounding box center [330, 229] width 41 height 20
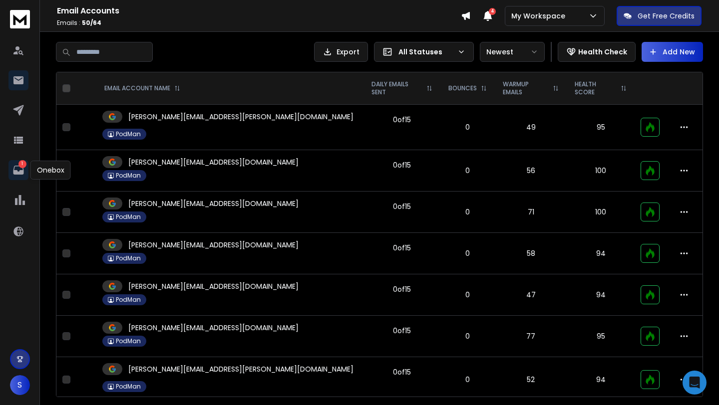
click at [17, 170] on icon at bounding box center [18, 170] width 12 height 12
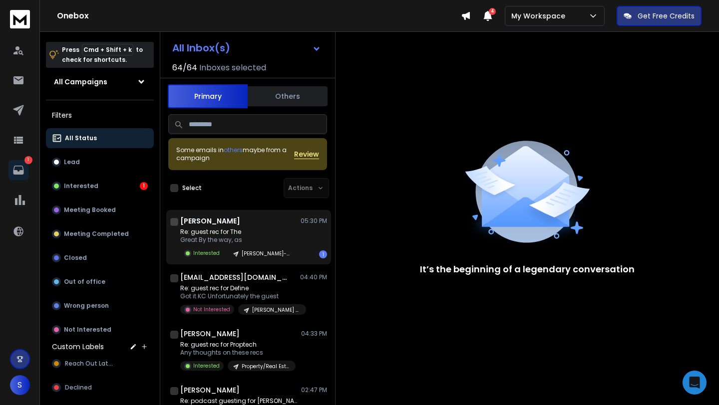
click at [268, 222] on div "Shivang Singh 05:30 PM" at bounding box center [253, 221] width 147 height 10
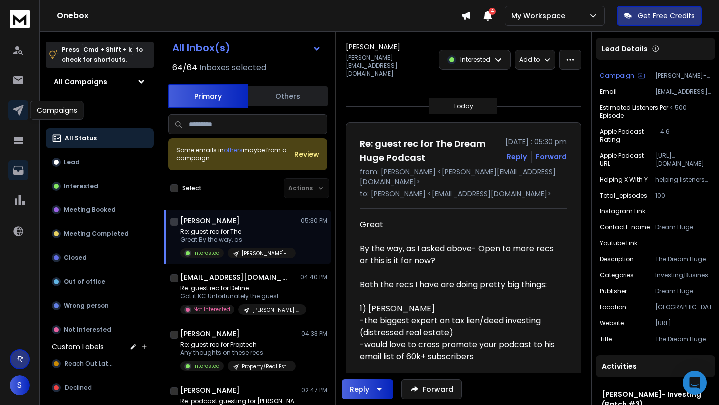
click at [20, 111] on icon at bounding box center [18, 110] width 10 height 10
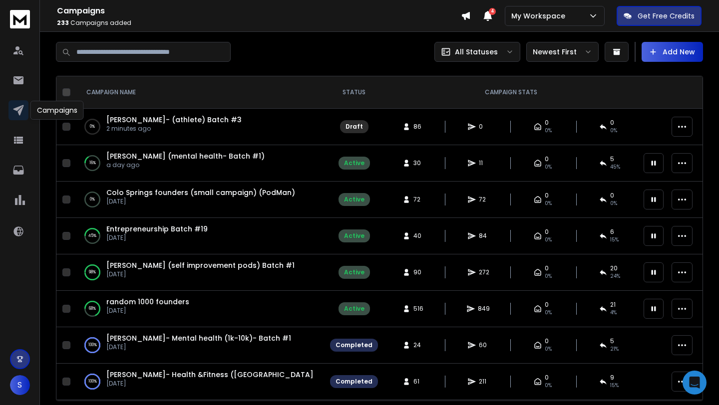
click at [178, 121] on span "Alex Birks- (athlete) Batch #3" at bounding box center [173, 120] width 135 height 10
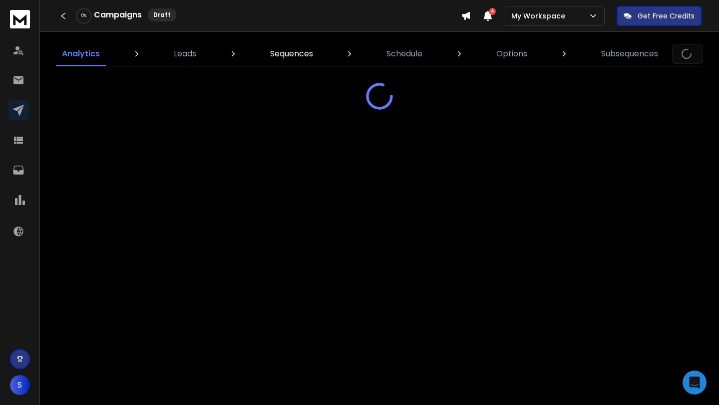
click at [295, 55] on p "Sequences" at bounding box center [291, 54] width 43 height 12
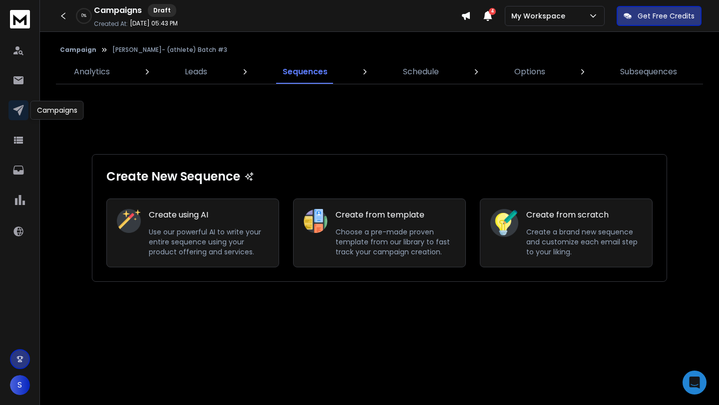
click at [9, 112] on link at bounding box center [18, 110] width 20 height 20
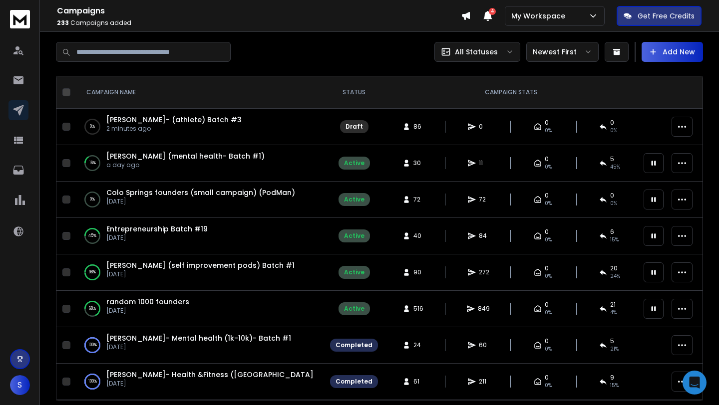
click at [231, 157] on span "[PERSON_NAME] (mental health- Batch #1)" at bounding box center [185, 156] width 158 height 10
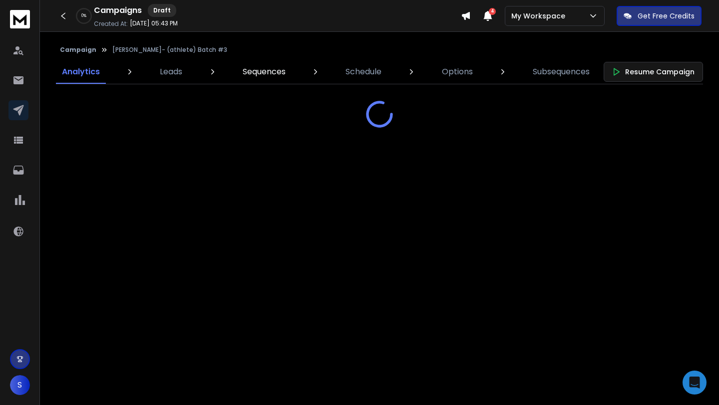
click at [263, 67] on p "Sequences" at bounding box center [264, 72] width 43 height 12
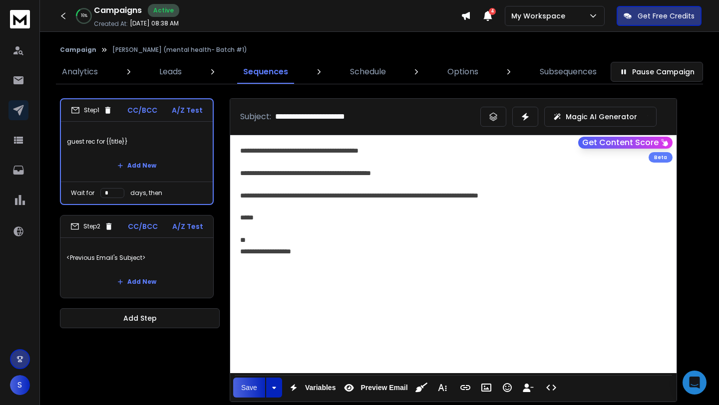
click at [298, 211] on div at bounding box center [453, 206] width 426 height 11
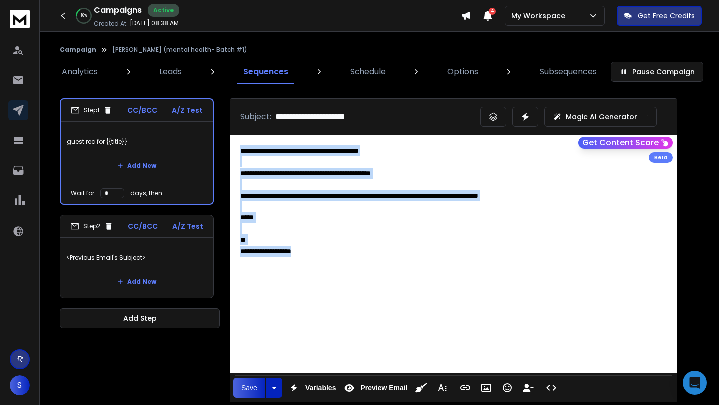
copy div "**********"
click at [21, 107] on icon at bounding box center [18, 110] width 10 height 10
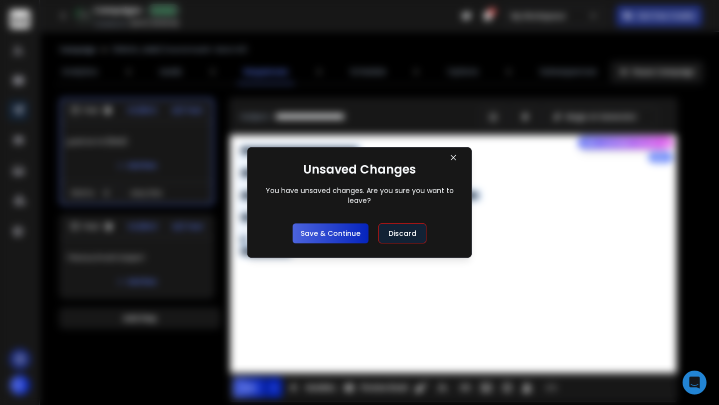
click at [351, 230] on button "Save & Continue" at bounding box center [331, 234] width 76 height 20
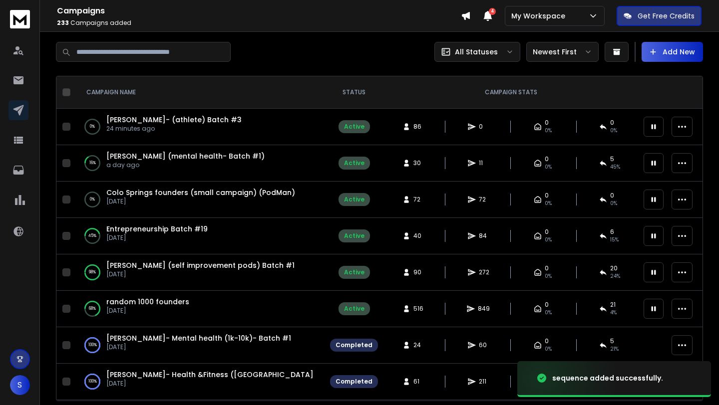
click at [226, 122] on div "0 % Alex Birks- (athlete) Batch #3 24 minutes ago" at bounding box center [199, 127] width 230 height 24
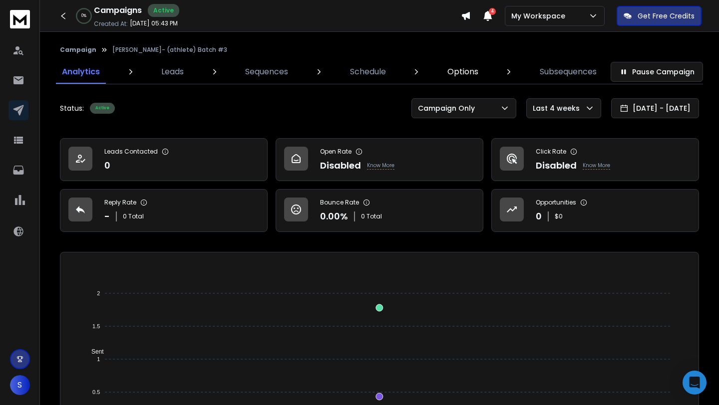
click at [445, 72] on link "Options" at bounding box center [462, 72] width 43 height 24
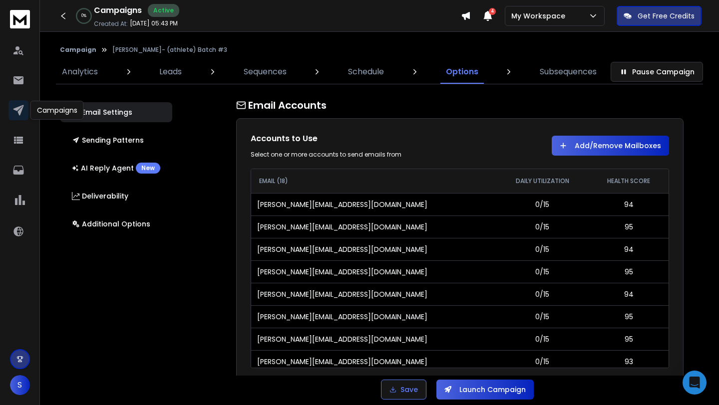
click at [20, 109] on icon at bounding box center [18, 110] width 10 height 10
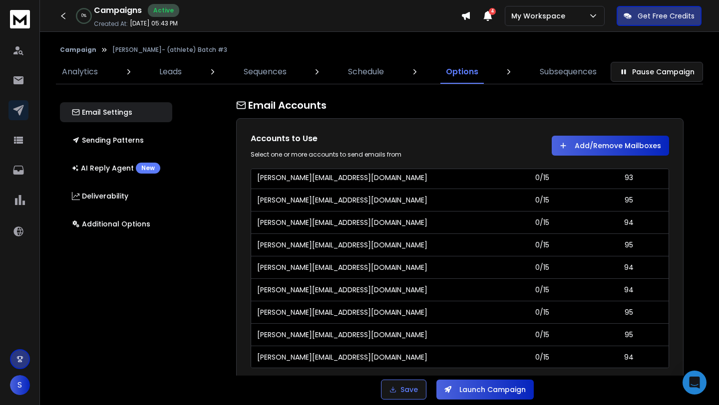
scroll to position [8, 0]
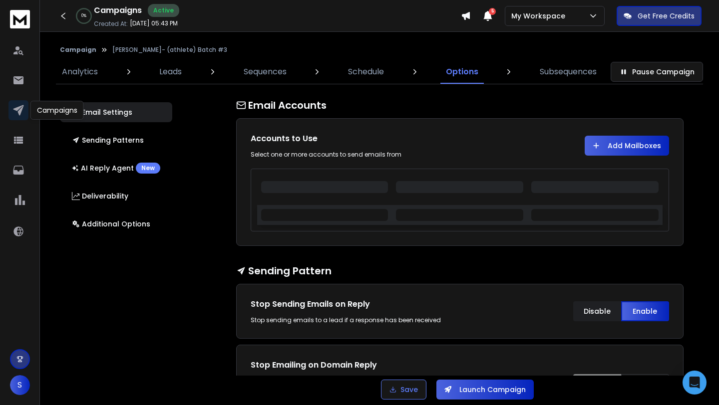
click at [24, 105] on link at bounding box center [18, 110] width 20 height 20
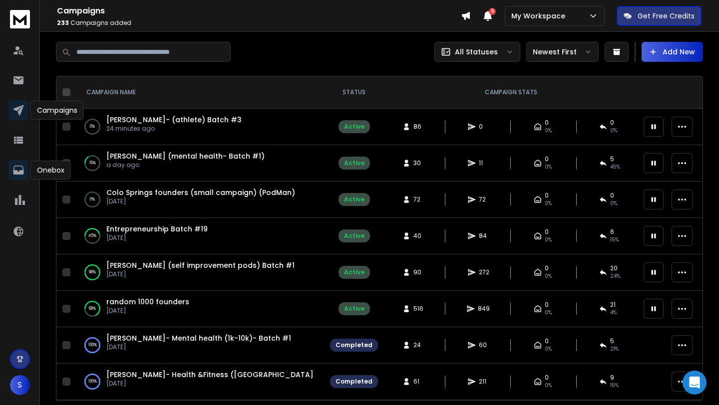
click at [22, 169] on icon at bounding box center [18, 170] width 12 height 12
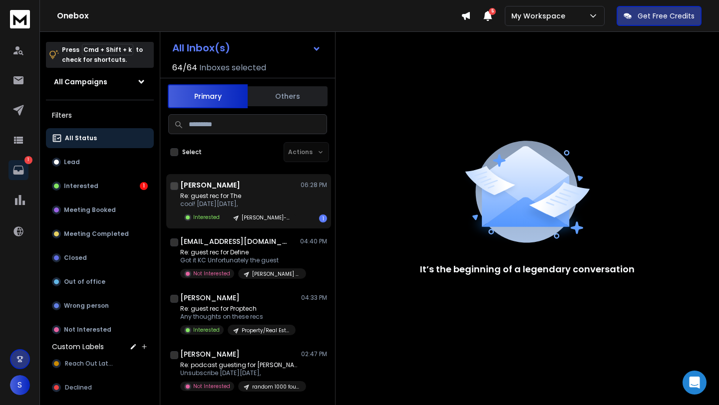
click at [283, 225] on div "Shivang Singh 06:28 PM Re: guest rec for The cool! On Thu, Aug 14, Interested A…" at bounding box center [248, 201] width 165 height 54
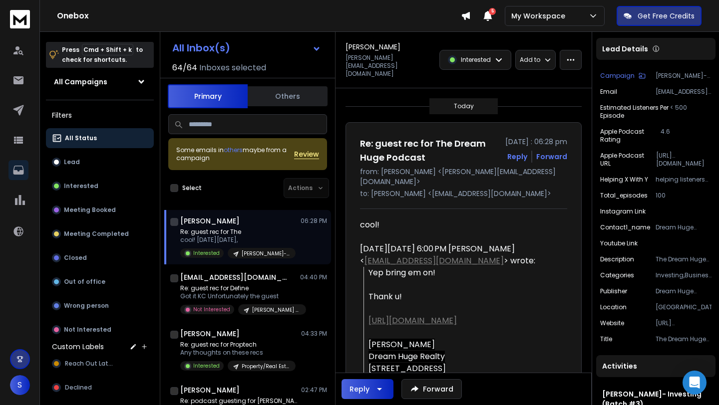
scroll to position [0, 48]
click at [666, 158] on p "https://podcasts.apple.com/us/podcast/the-dream-huge-podcast/id1605627624" at bounding box center [683, 160] width 56 height 16
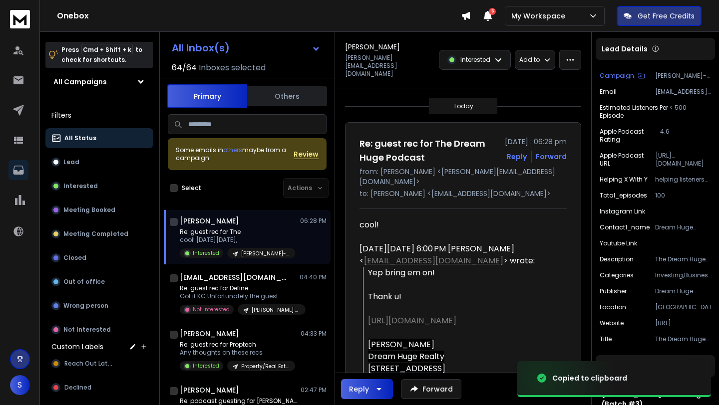
click at [345, 98] on div "Today" at bounding box center [463, 106] width 236 height 16
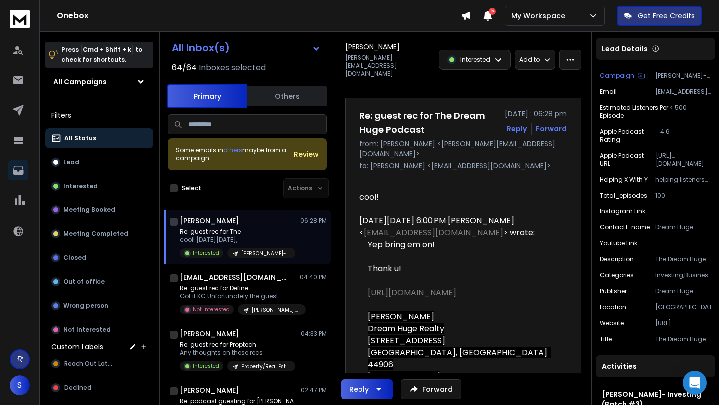
scroll to position [0, 0]
